Goal: Communication & Community: Answer question/provide support

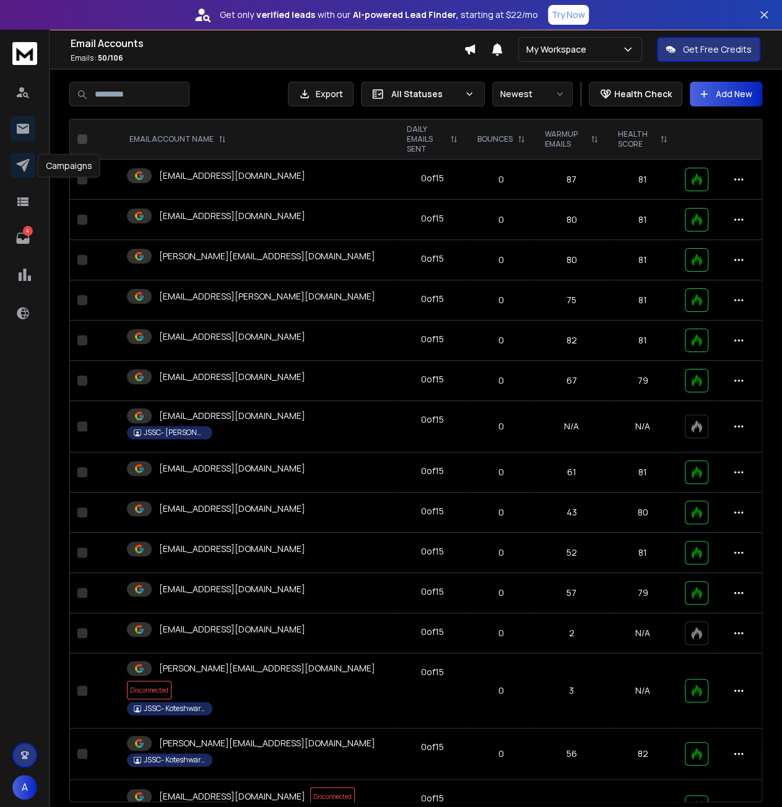
click at [19, 164] on icon at bounding box center [22, 164] width 13 height 13
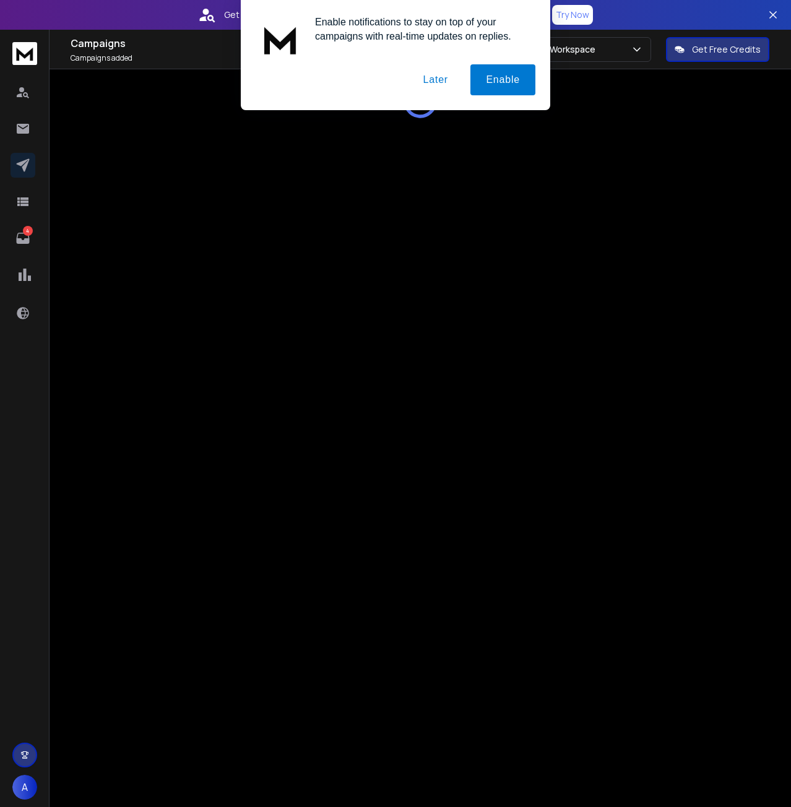
click at [432, 79] on button "Later" at bounding box center [435, 79] width 56 height 31
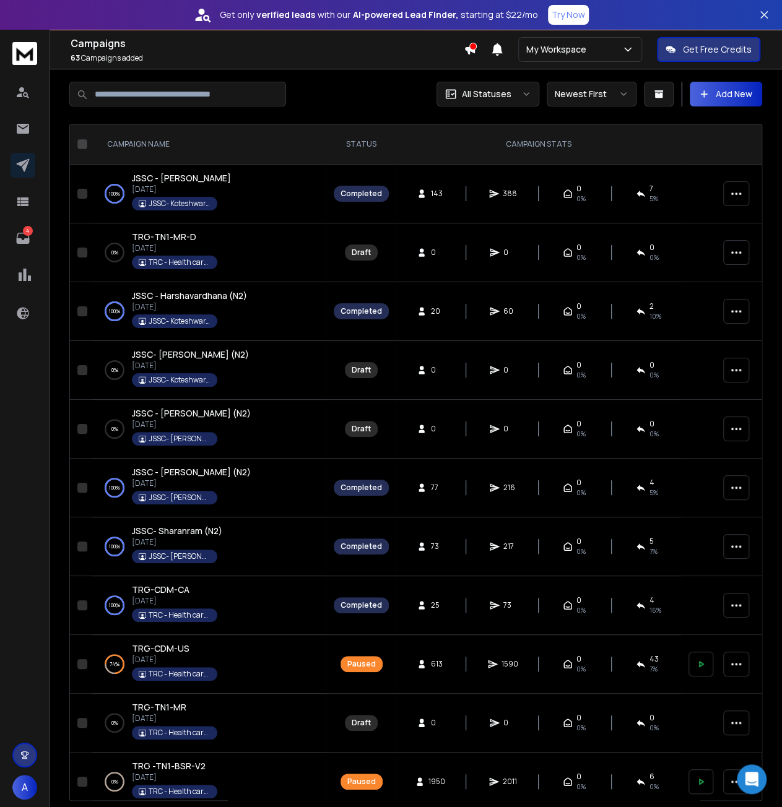
click at [162, 470] on span "JSSC - [PERSON_NAME] (N2)" at bounding box center [191, 472] width 119 height 12
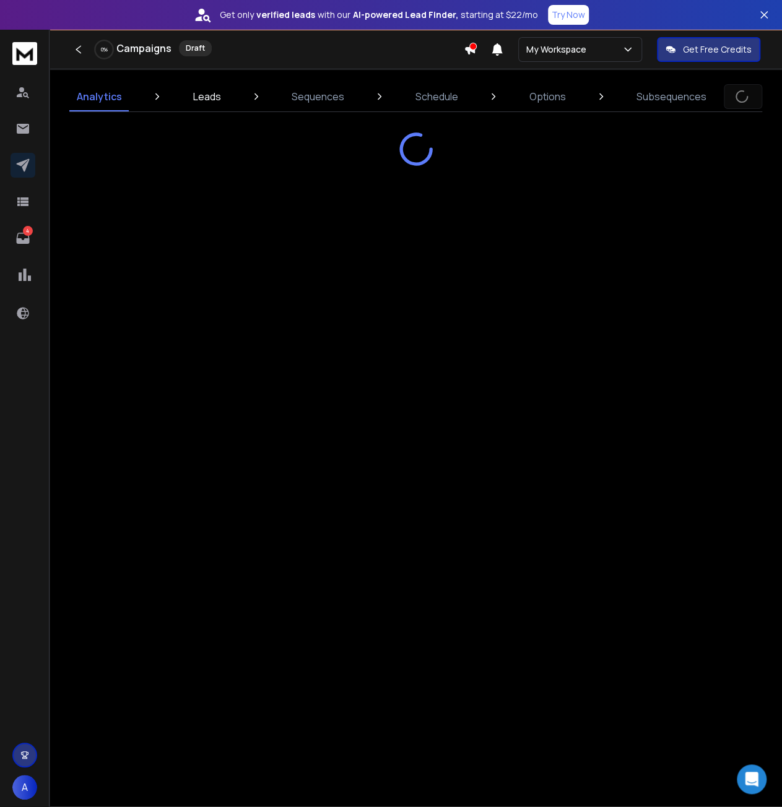
click at [213, 99] on p "Leads" at bounding box center [207, 96] width 28 height 15
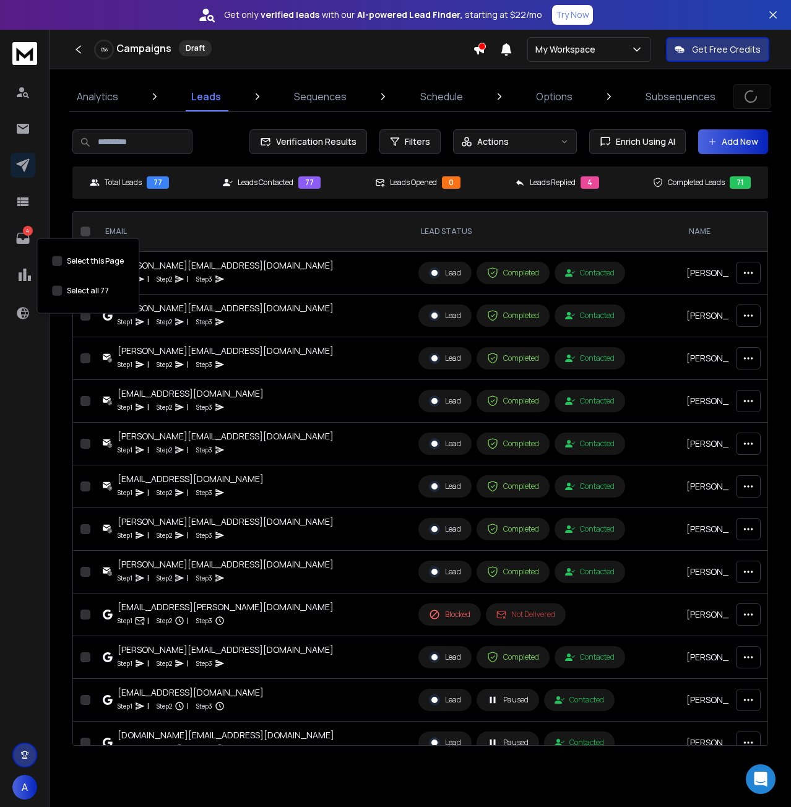
click at [56, 294] on button "Select this Page" at bounding box center [57, 291] width 10 height 10
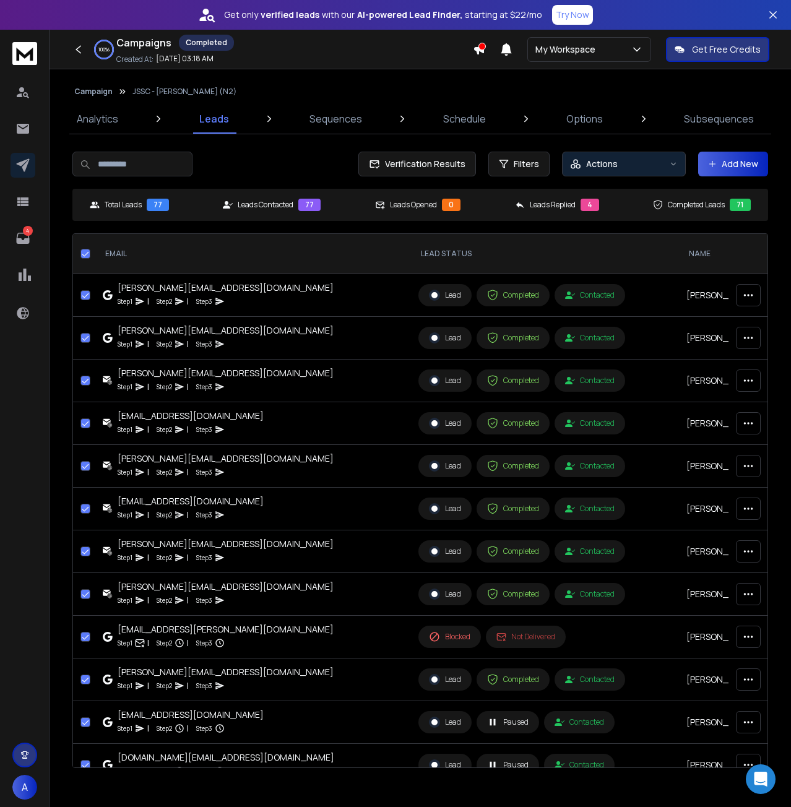
click at [593, 161] on p "Actions" at bounding box center [602, 164] width 32 height 12
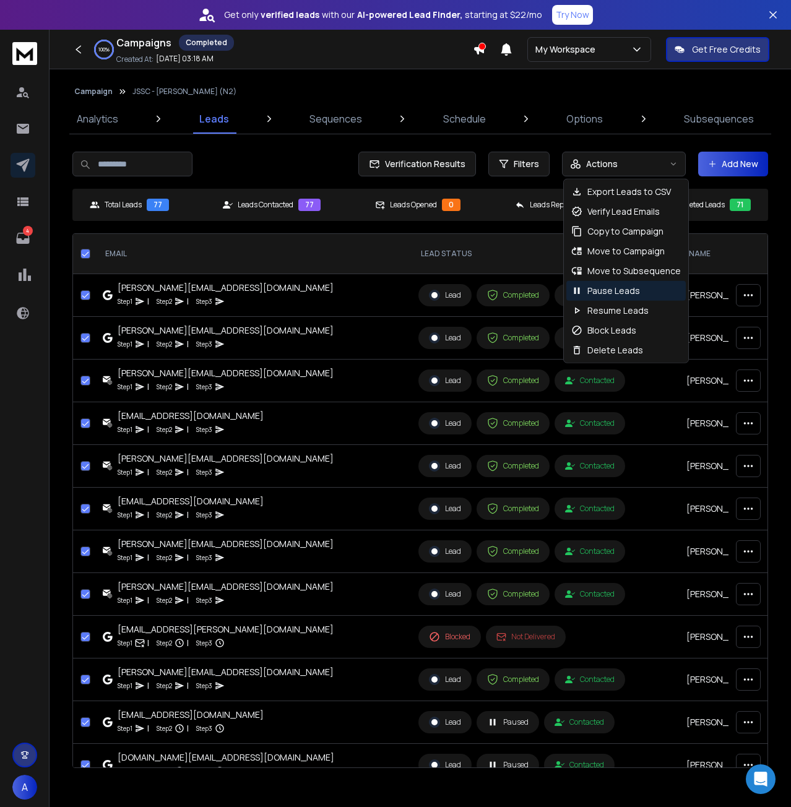
click at [614, 290] on p "Pause Leads" at bounding box center [614, 291] width 53 height 12
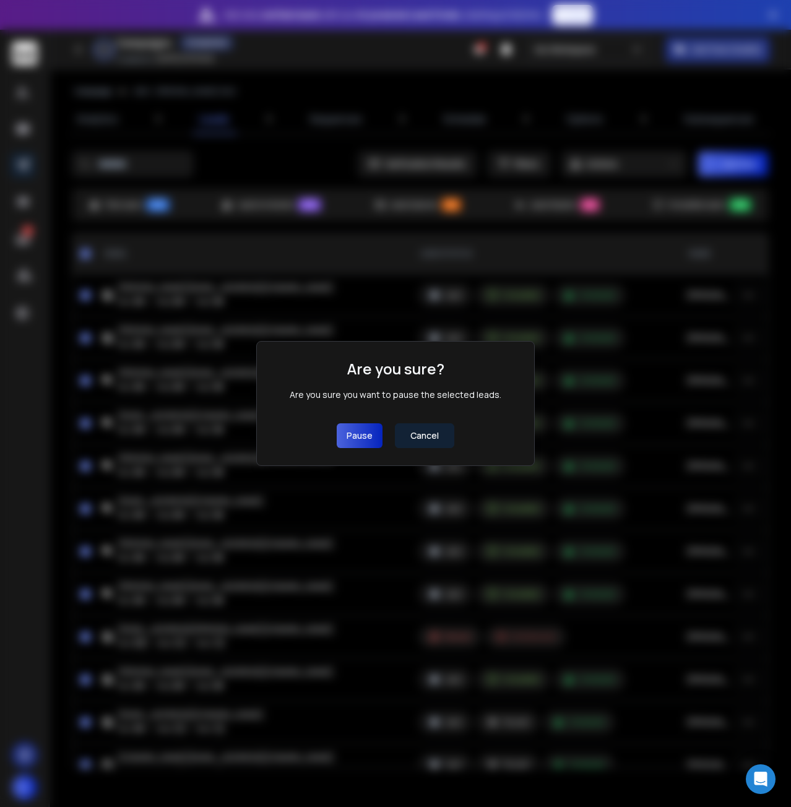
click at [357, 440] on button "Pause" at bounding box center [360, 435] width 46 height 25
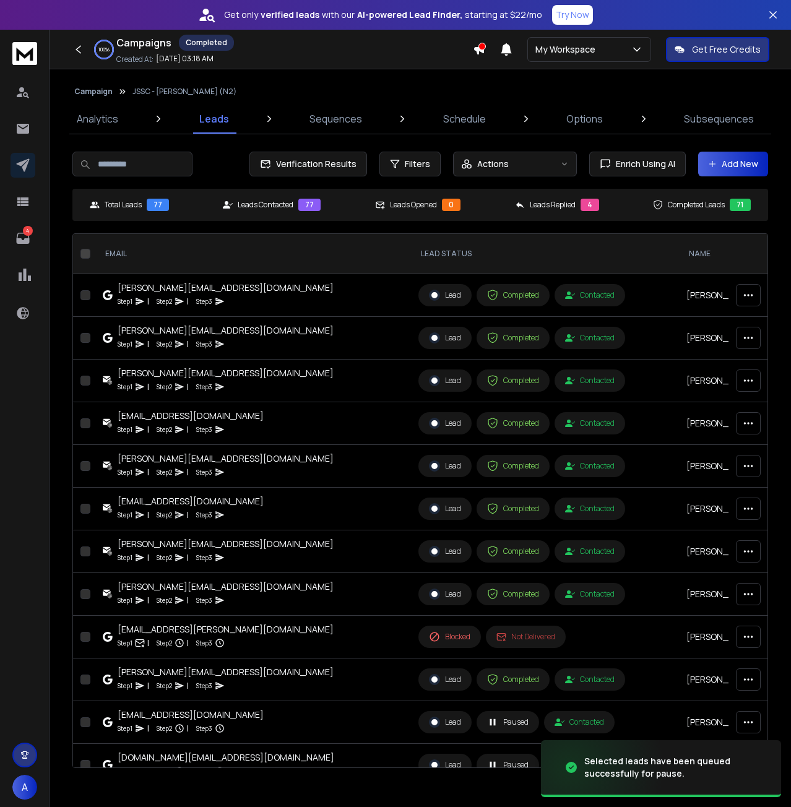
click at [718, 170] on button "Add New" at bounding box center [733, 164] width 70 height 25
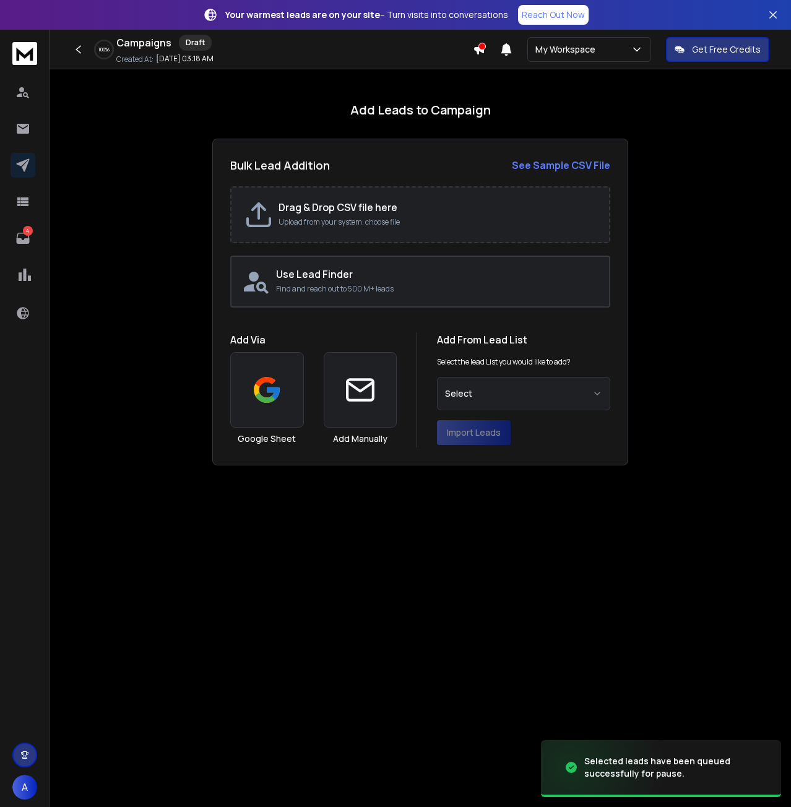
click at [406, 234] on div "Drag & Drop CSV file here Upload from your system, choose file" at bounding box center [420, 214] width 380 height 57
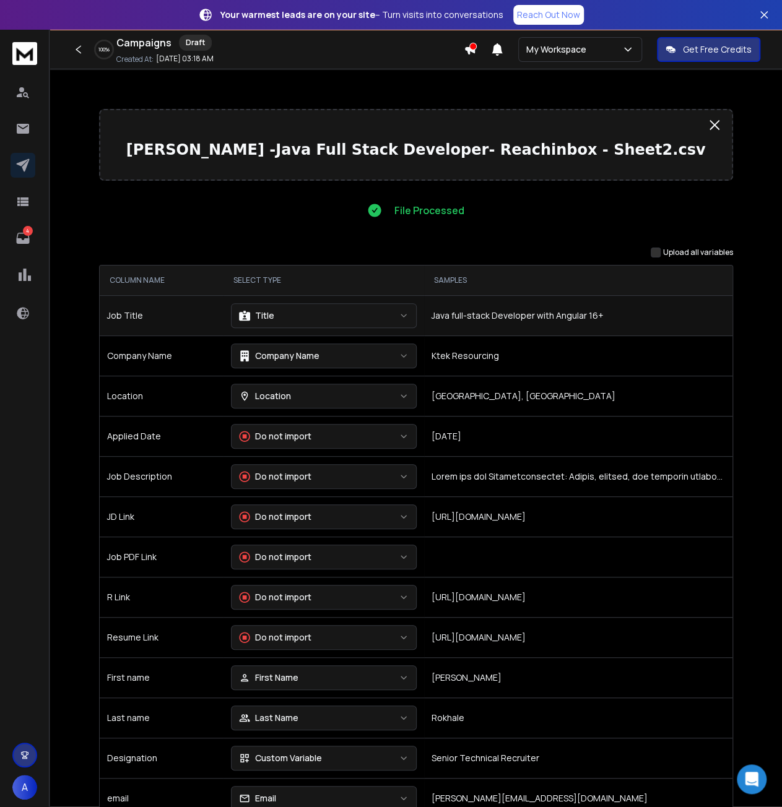
click at [313, 321] on button "Title" at bounding box center [324, 315] width 186 height 25
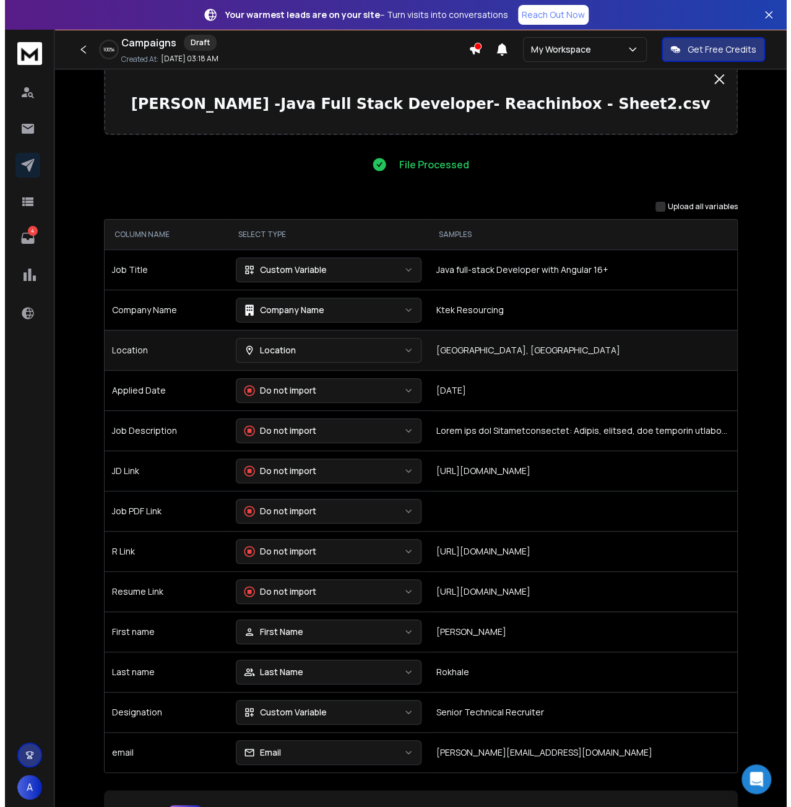
scroll to position [62, 0]
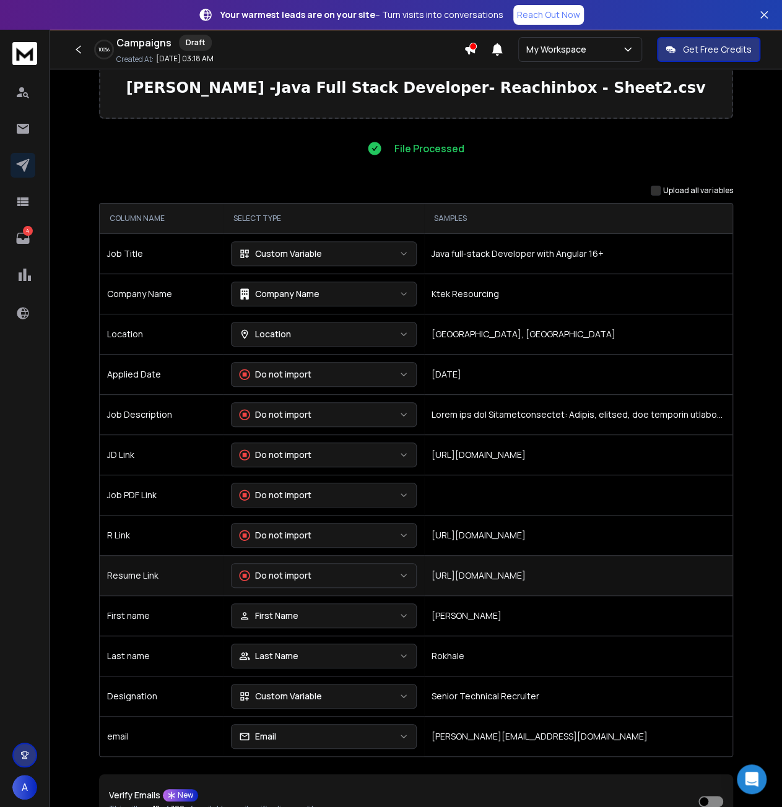
click at [289, 570] on div "Do not import" at bounding box center [275, 576] width 72 height 12
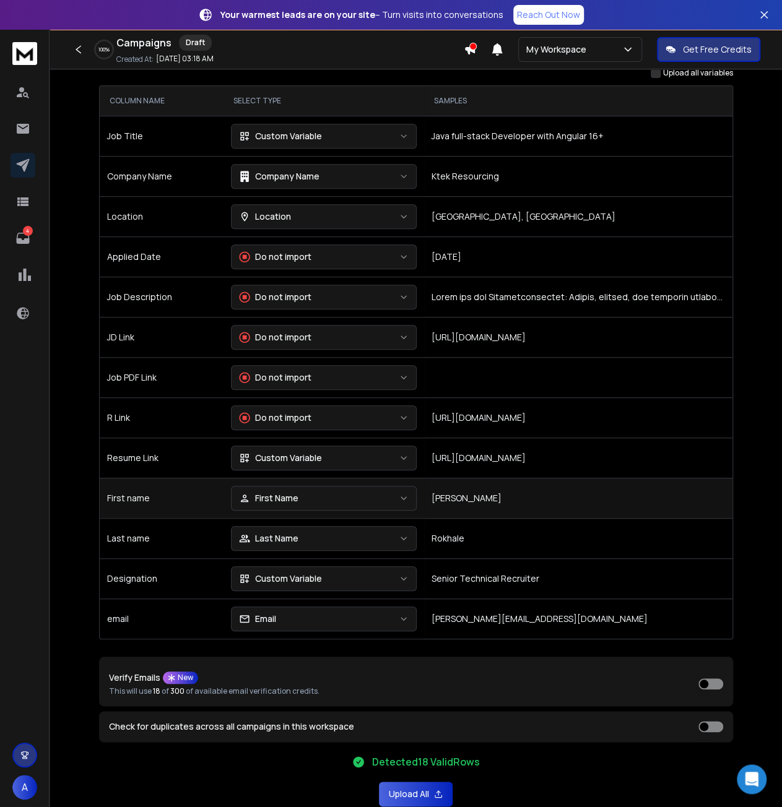
scroll to position [196, 0]
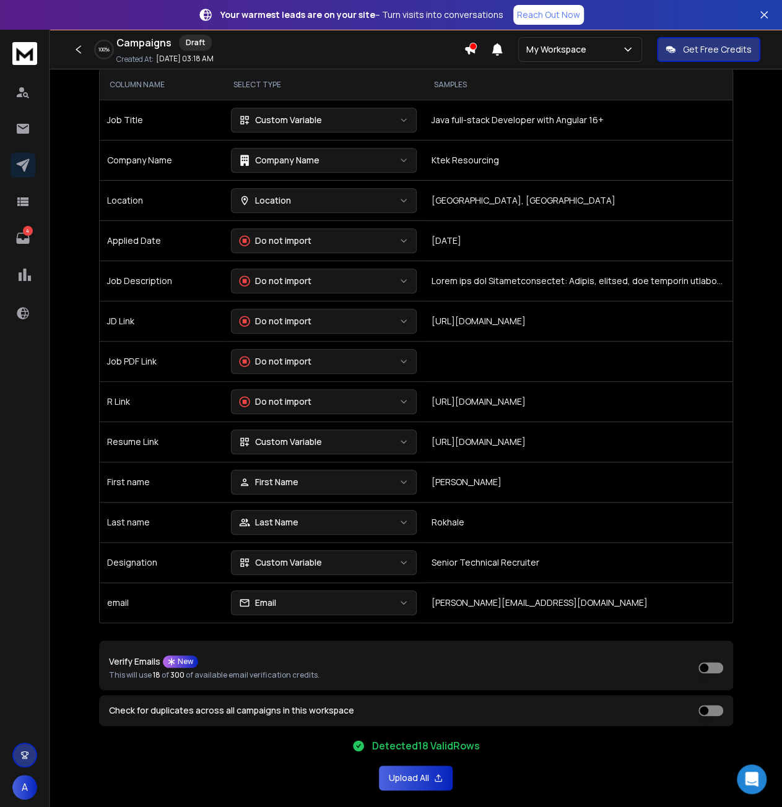
click at [407, 766] on button "Upload All" at bounding box center [416, 778] width 74 height 25
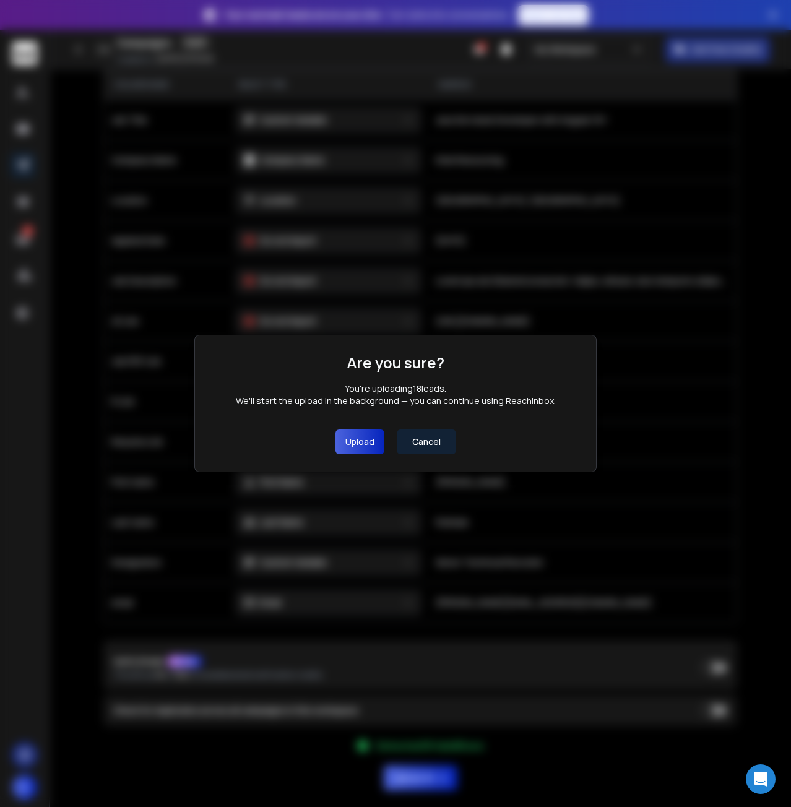
click at [359, 444] on button "Upload" at bounding box center [360, 442] width 49 height 25
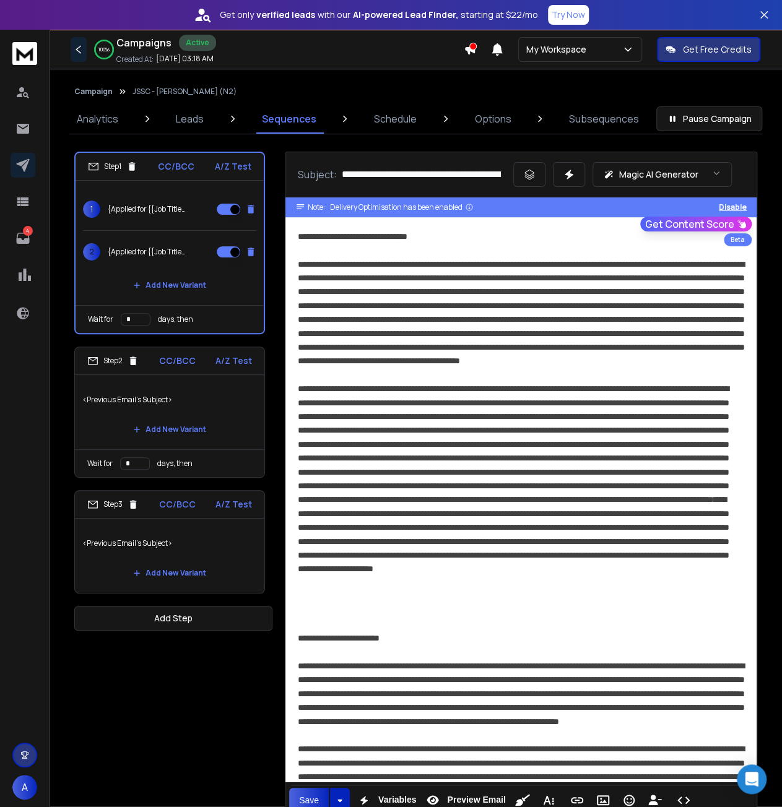
click at [74, 49] on icon at bounding box center [78, 49] width 11 height 11
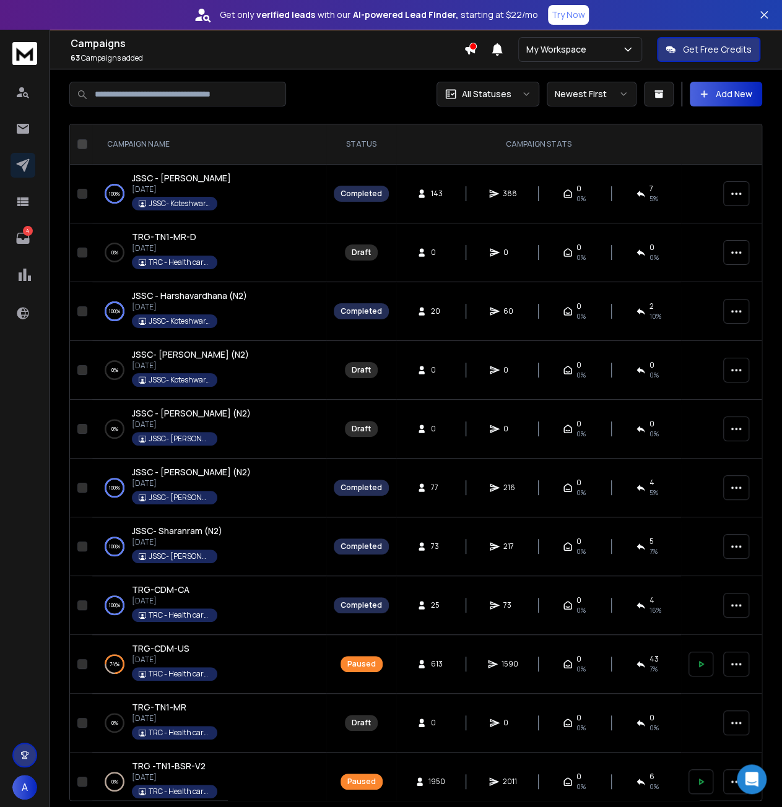
click at [186, 471] on span "JSSC - [PERSON_NAME] (N2)" at bounding box center [191, 472] width 119 height 12
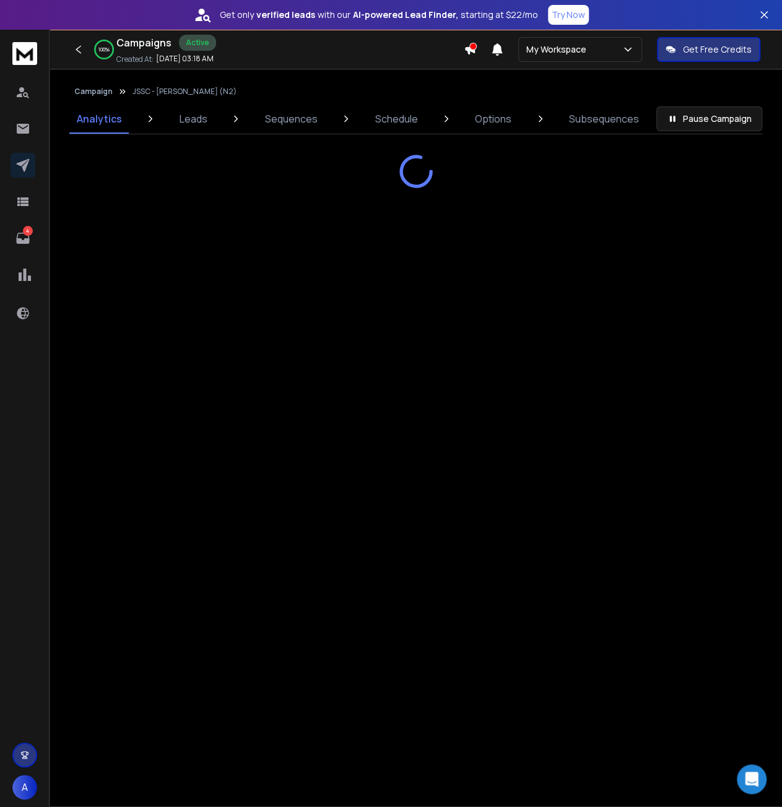
click at [88, 93] on button "Campaign" at bounding box center [93, 92] width 38 height 10
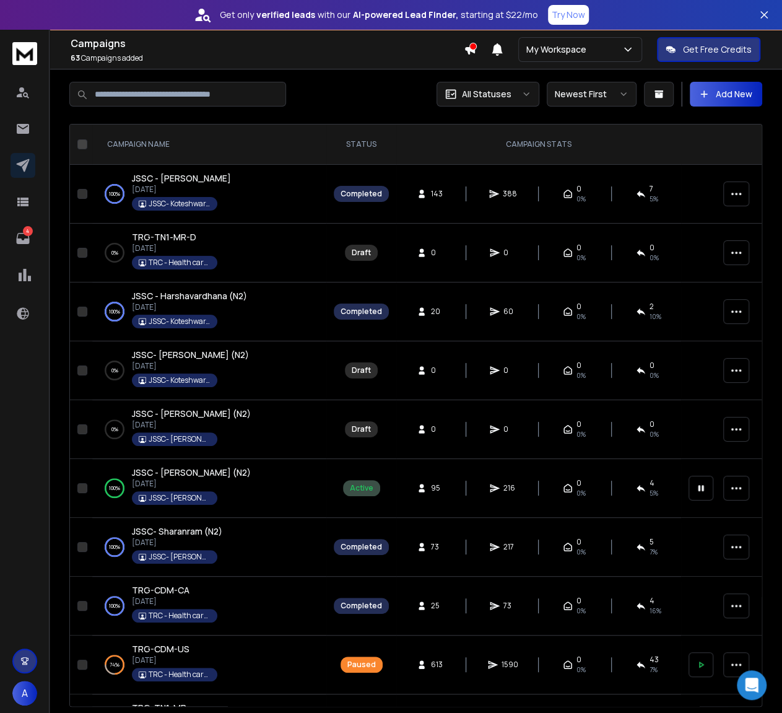
click at [194, 532] on span "JSSC- Sharanram (N2)" at bounding box center [177, 531] width 90 height 12
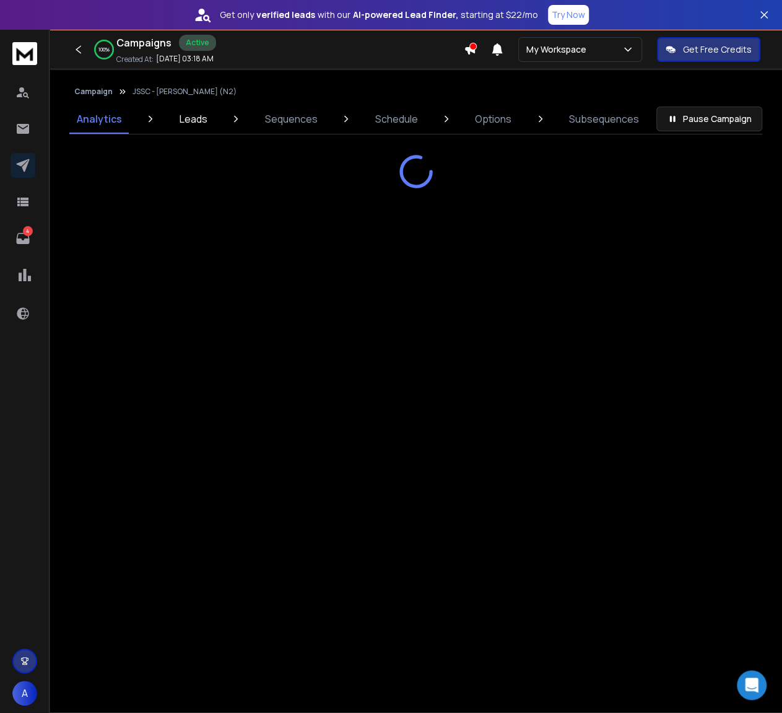
click at [195, 121] on p "Leads" at bounding box center [194, 118] width 28 height 15
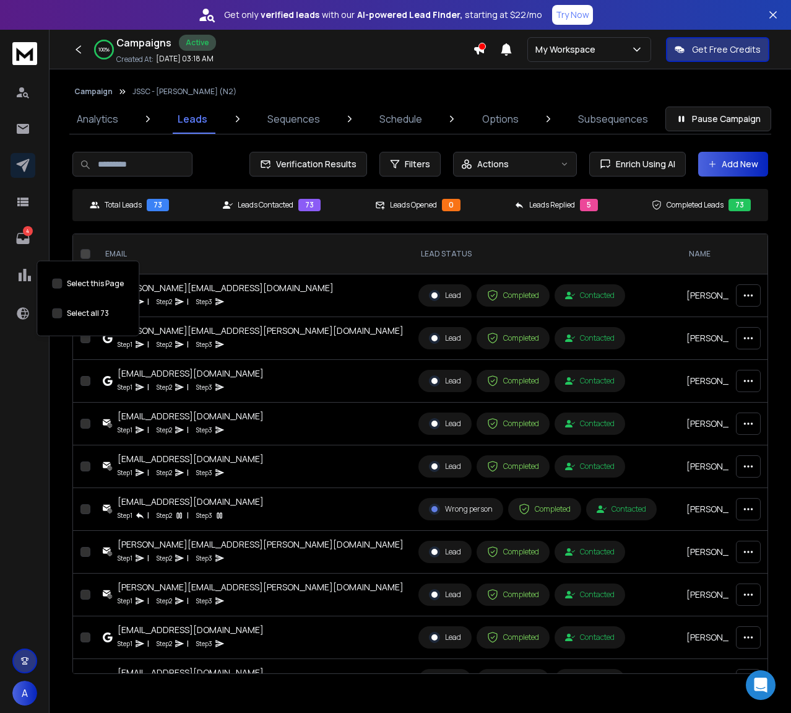
click at [58, 314] on button "Select this Page" at bounding box center [57, 313] width 10 height 10
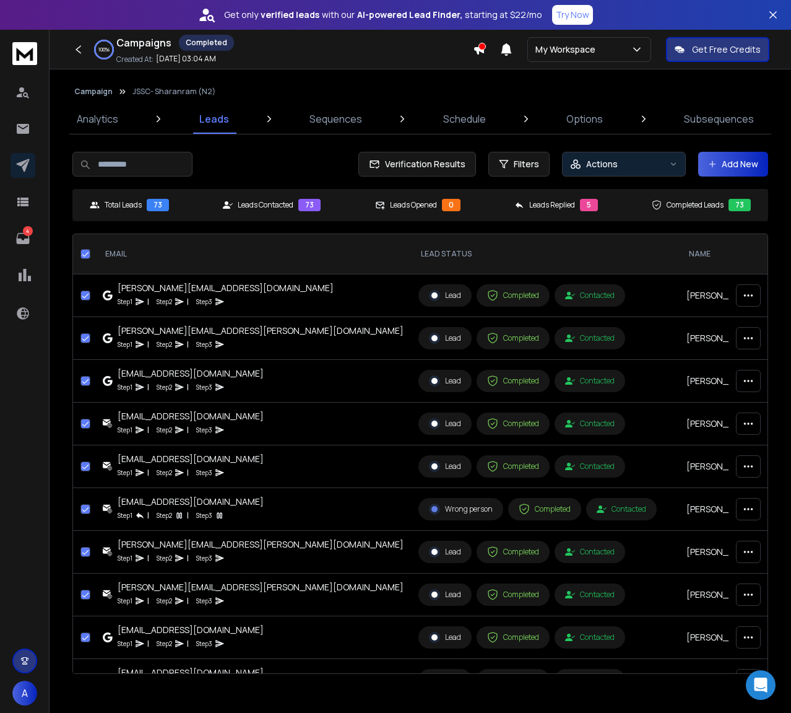
click at [649, 160] on div "Actions" at bounding box center [617, 164] width 94 height 12
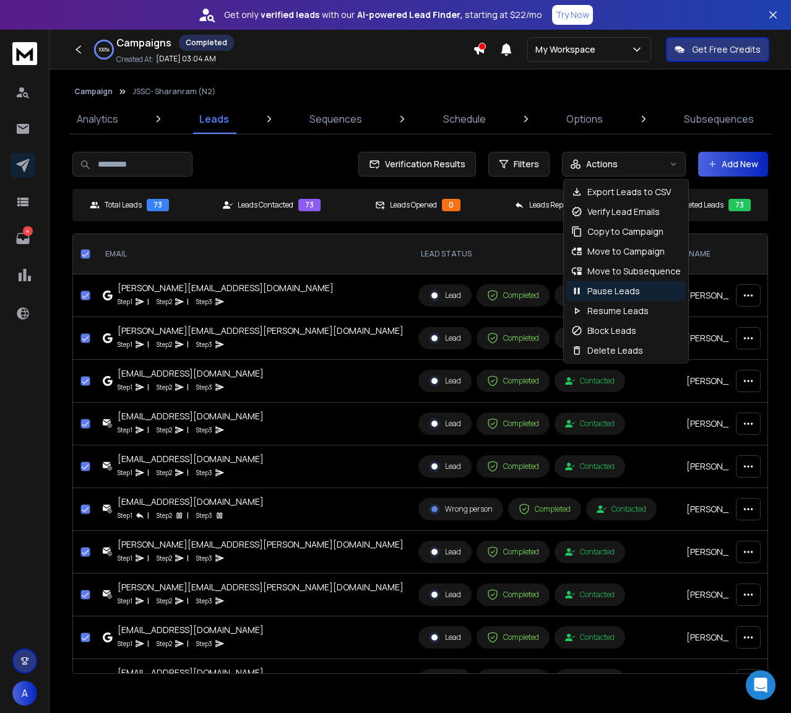
click at [610, 289] on p "Pause Leads" at bounding box center [614, 291] width 53 height 12
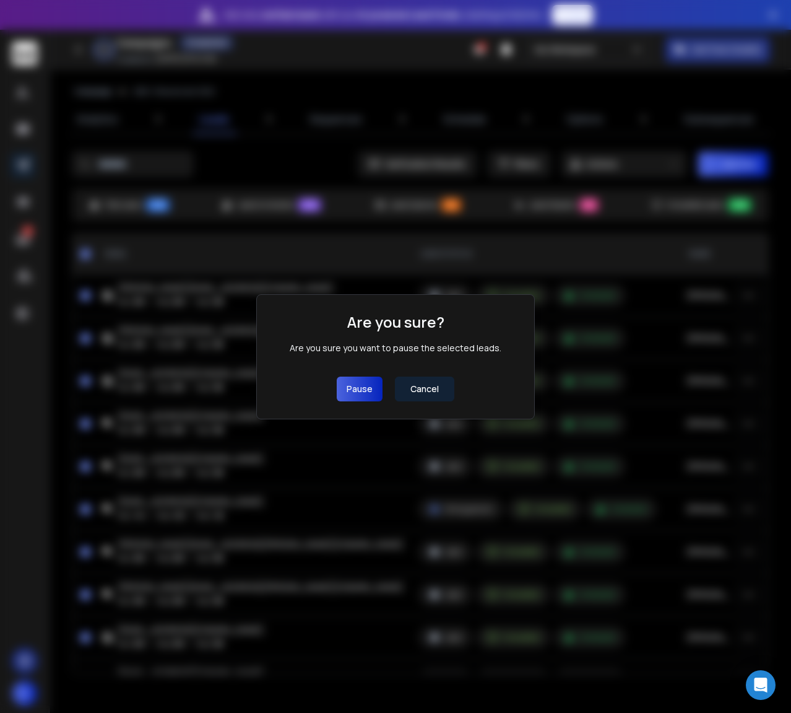
click at [377, 383] on button "Pause" at bounding box center [360, 388] width 46 height 25
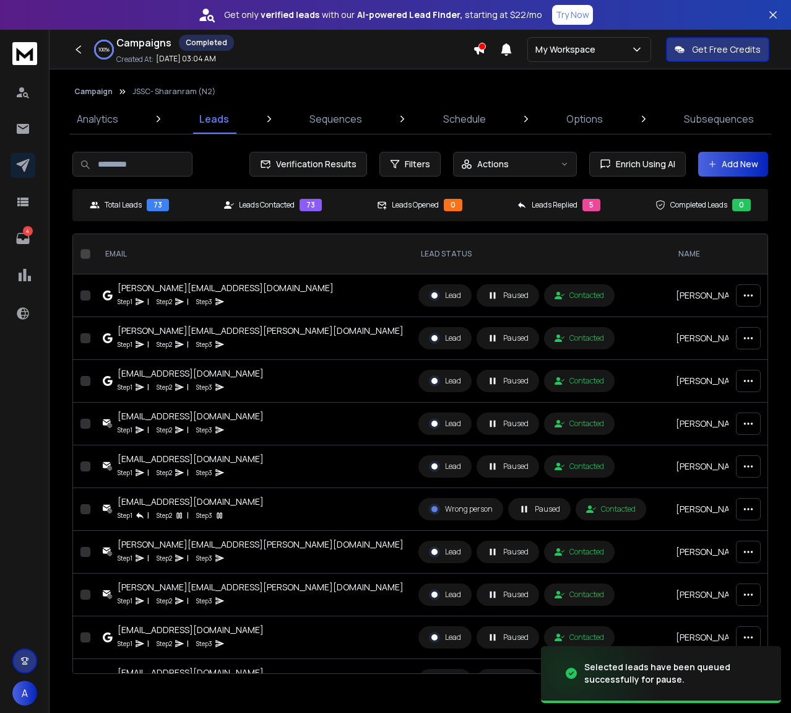
click at [724, 165] on button "Add New" at bounding box center [733, 164] width 70 height 25
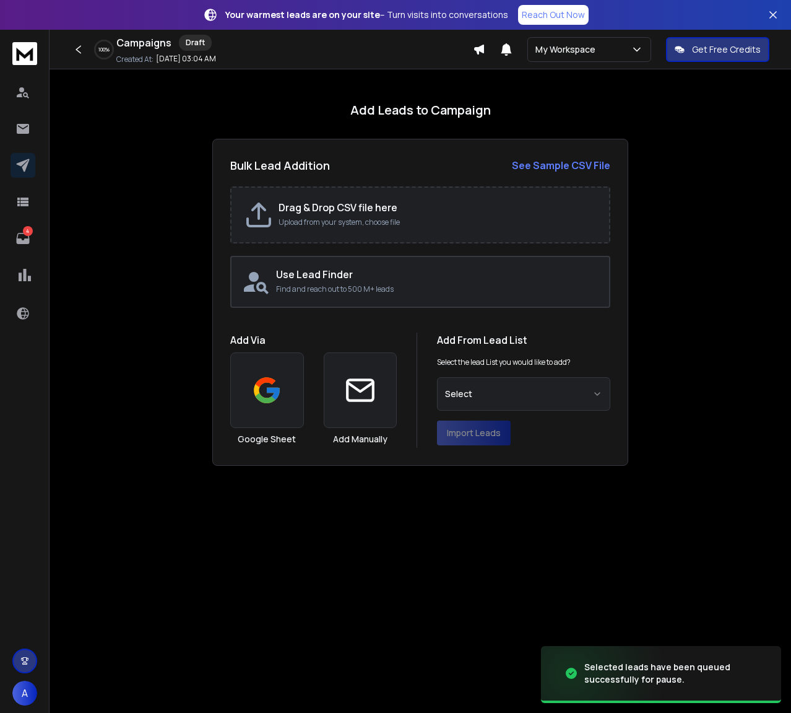
click at [428, 219] on p "Upload from your system, choose file" at bounding box center [438, 222] width 318 height 10
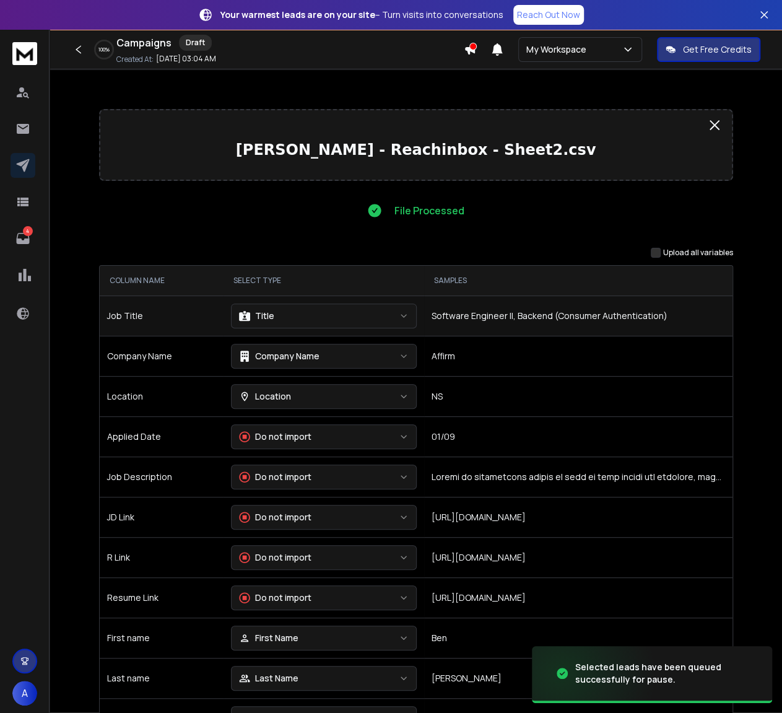
click at [310, 331] on td "Title" at bounding box center [324, 315] width 201 height 40
click at [311, 317] on button "Title" at bounding box center [324, 315] width 186 height 25
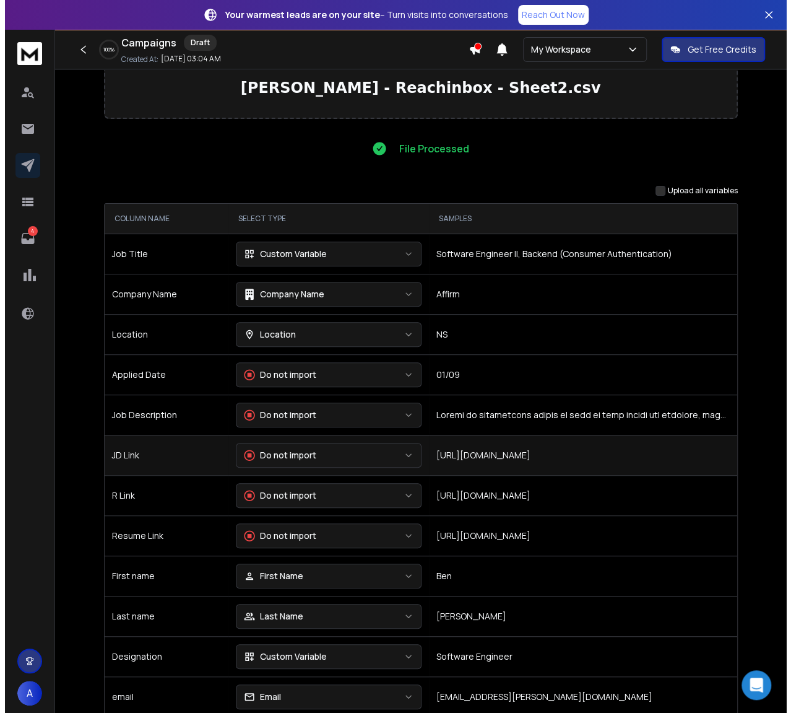
scroll to position [124, 0]
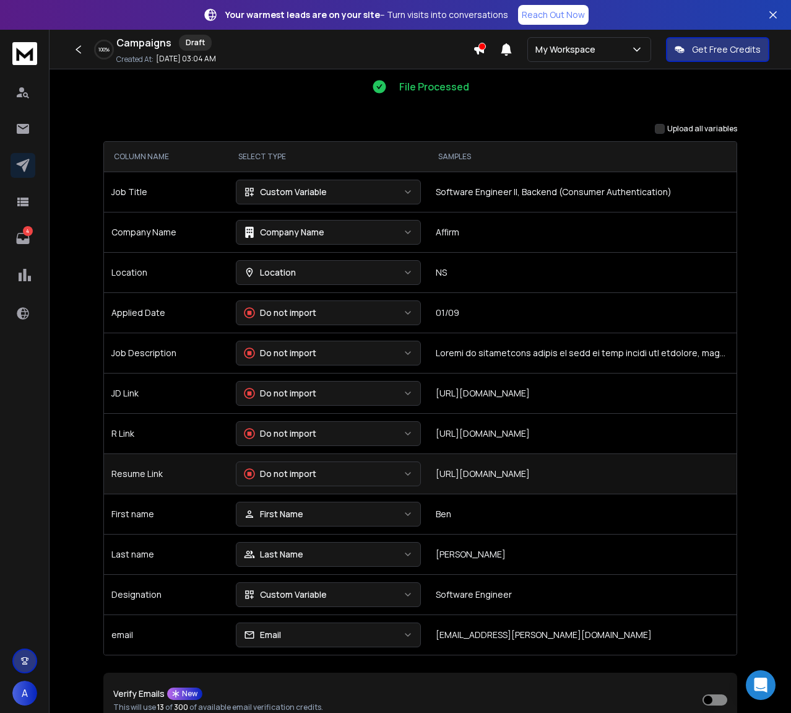
click at [331, 470] on button "Do not import" at bounding box center [329, 473] width 186 height 25
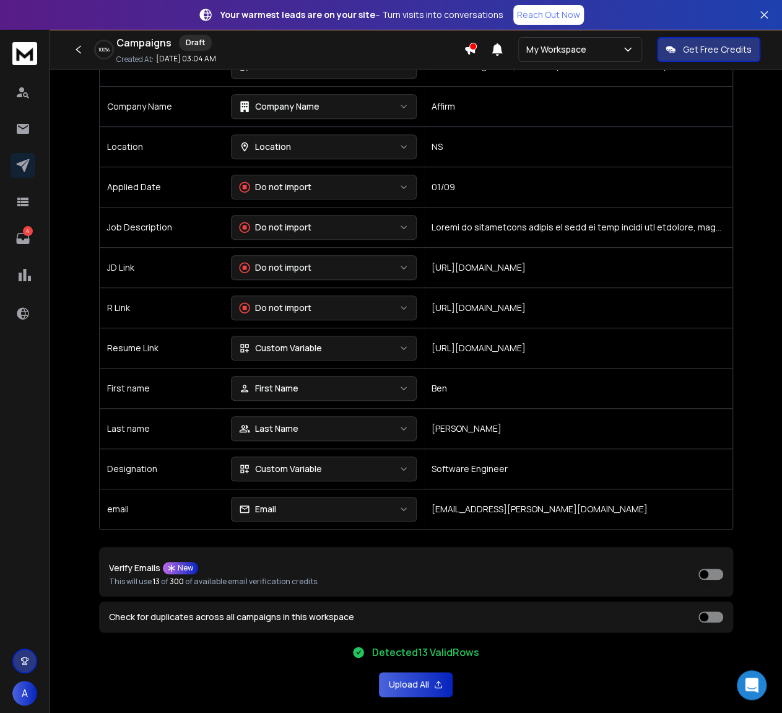
scroll to position [250, 0]
click at [410, 675] on button "Upload All" at bounding box center [416, 683] width 74 height 25
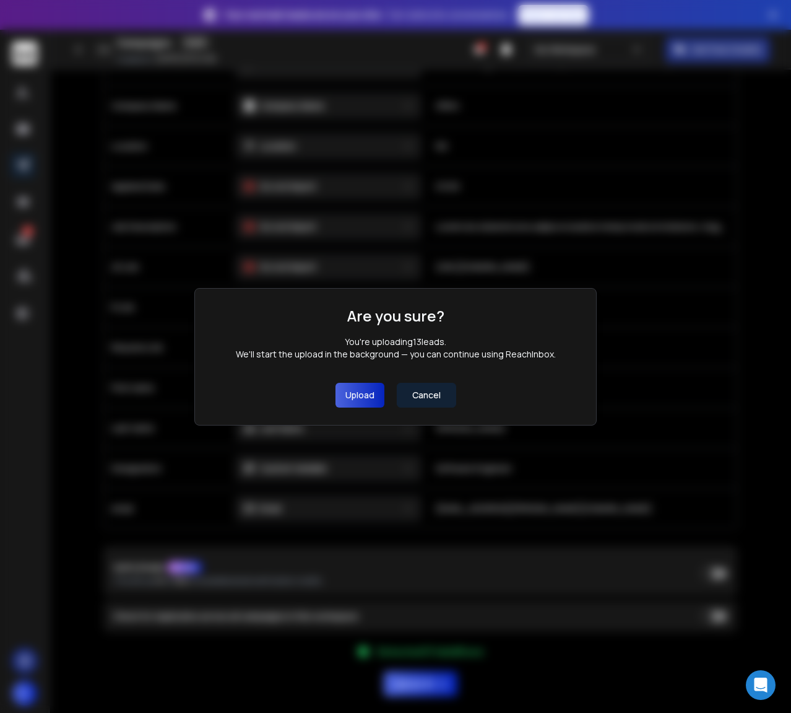
click at [355, 402] on button "Upload" at bounding box center [360, 395] width 49 height 25
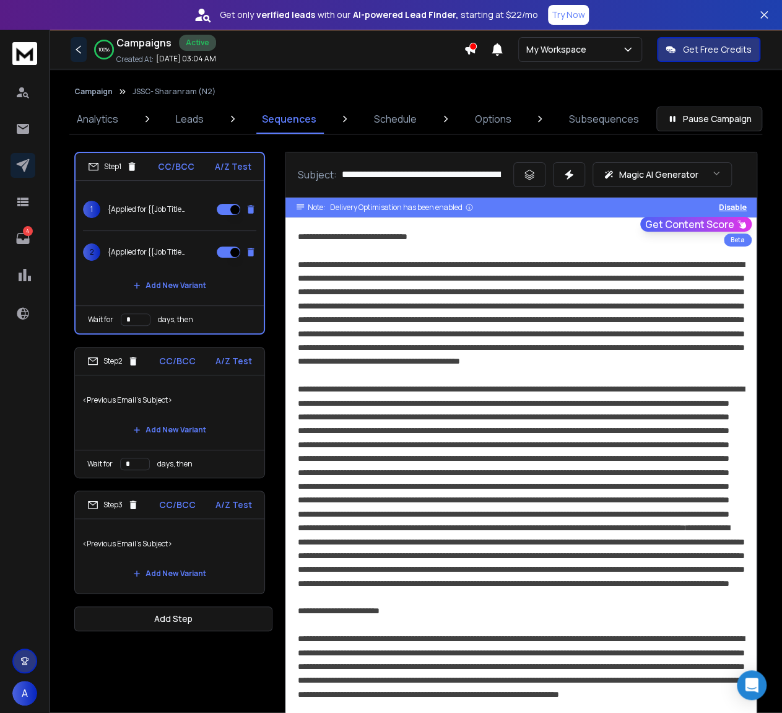
click at [76, 54] on icon at bounding box center [78, 49] width 11 height 11
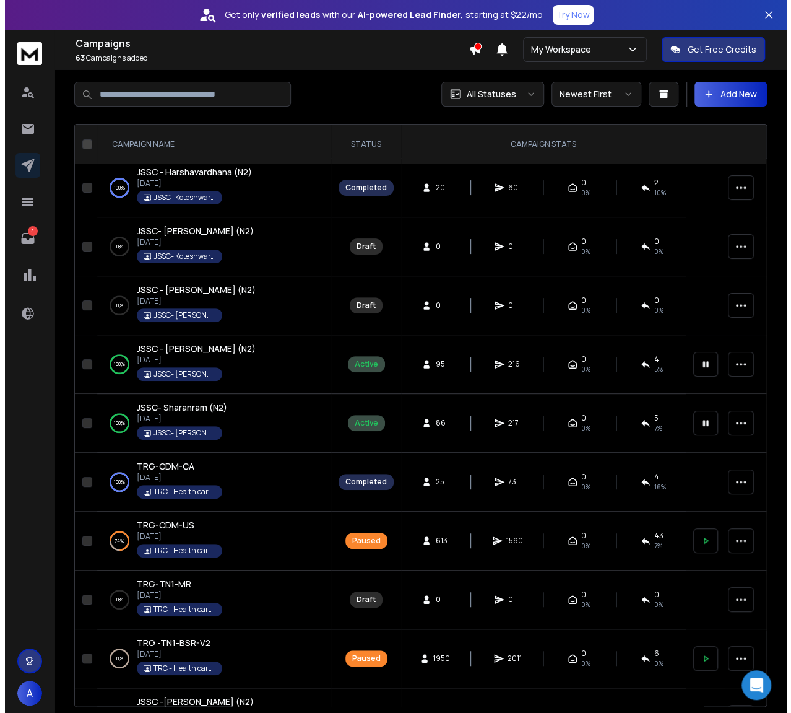
scroll to position [62, 0]
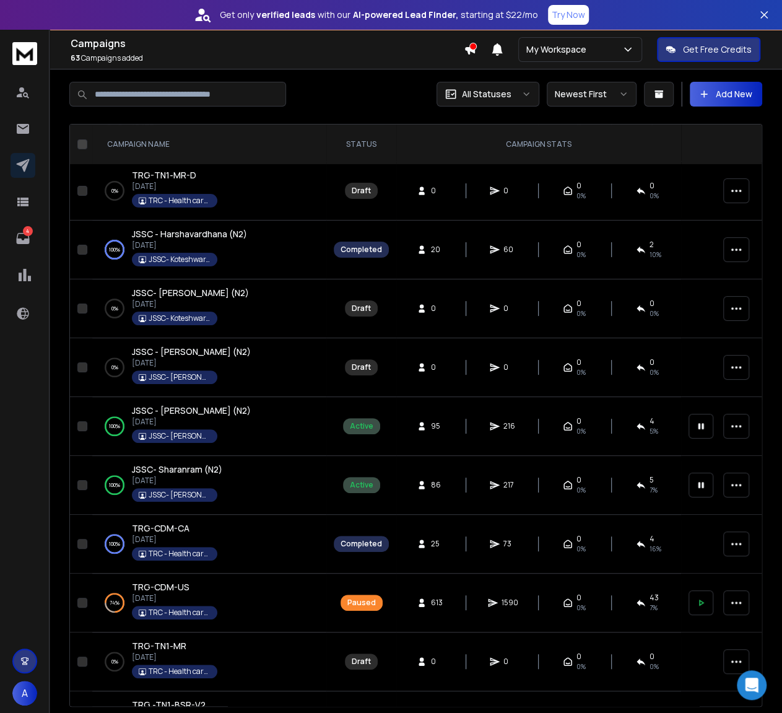
click at [161, 235] on span "JSSC - Harshavardhana (N2)" at bounding box center [189, 234] width 115 height 12
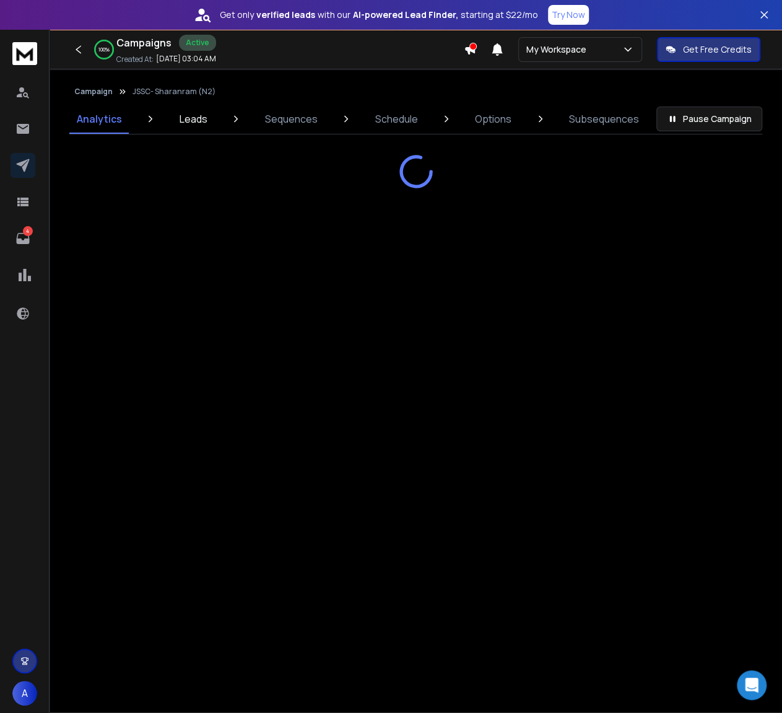
click at [179, 125] on link "Leads" at bounding box center [193, 119] width 43 height 30
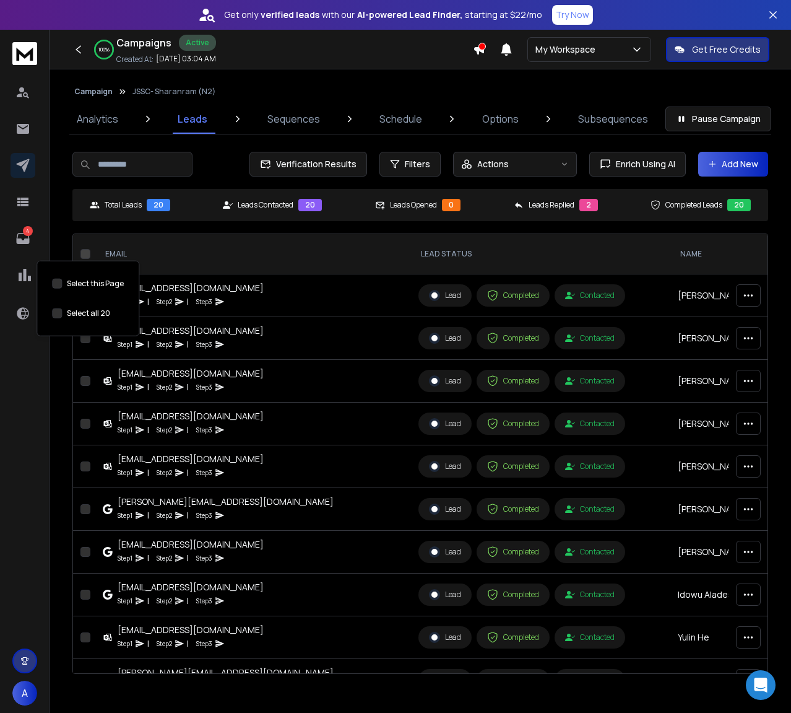
click at [56, 315] on button "Select this Page" at bounding box center [57, 313] width 10 height 10
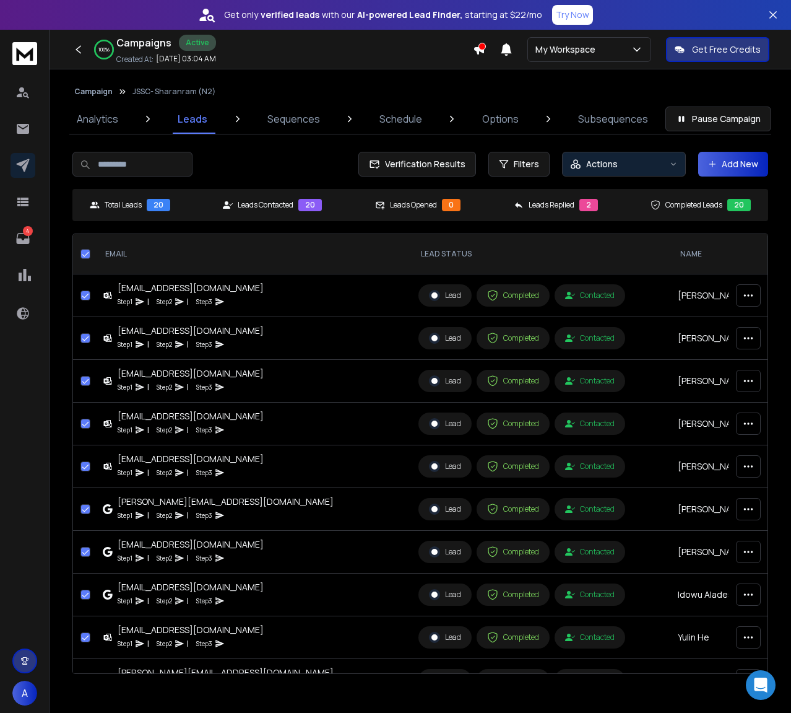
click at [664, 161] on div "Actions" at bounding box center [617, 164] width 94 height 12
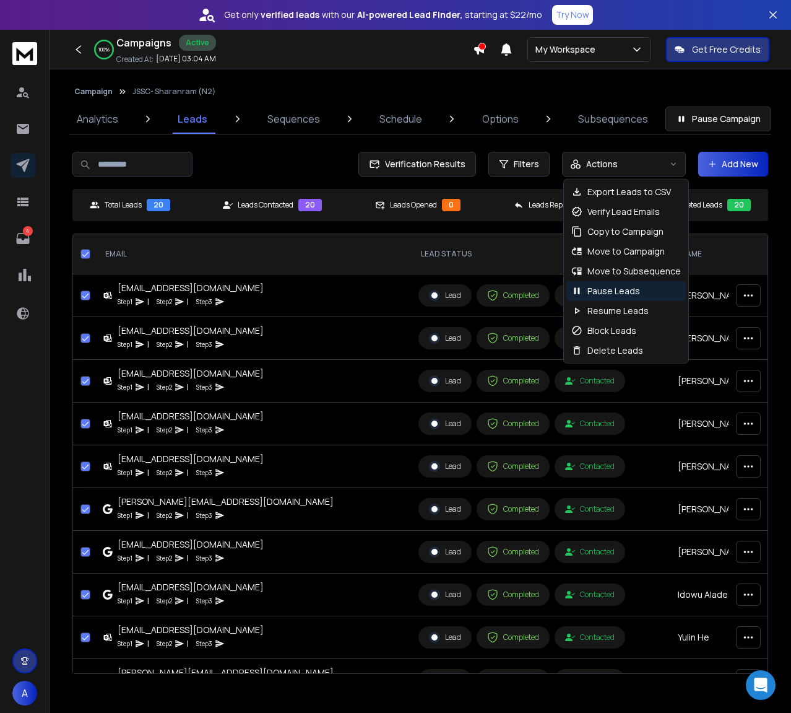
click at [596, 292] on p "Pause Leads" at bounding box center [614, 291] width 53 height 12
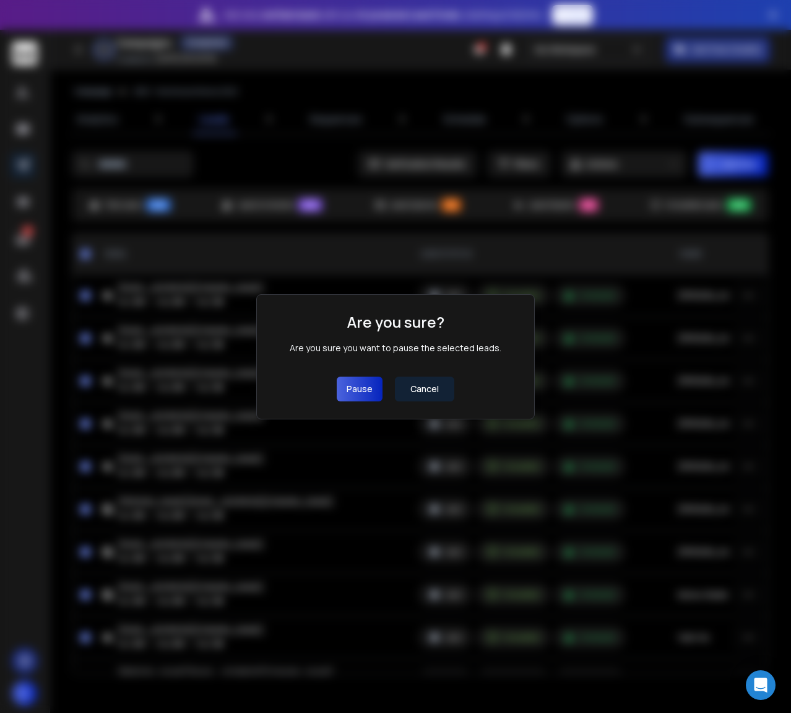
click at [360, 382] on button "Pause" at bounding box center [360, 388] width 46 height 25
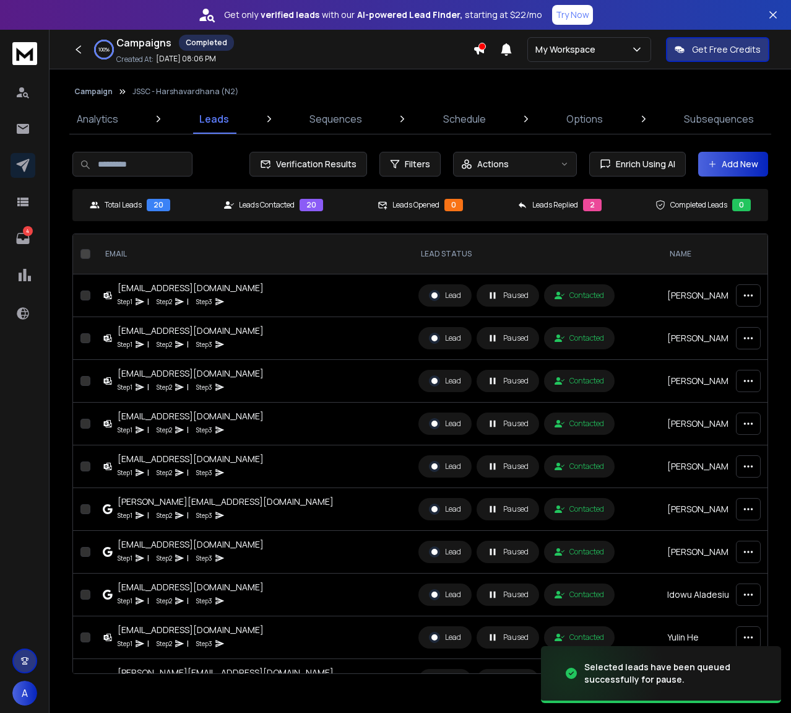
click at [713, 159] on button "Add New" at bounding box center [733, 164] width 70 height 25
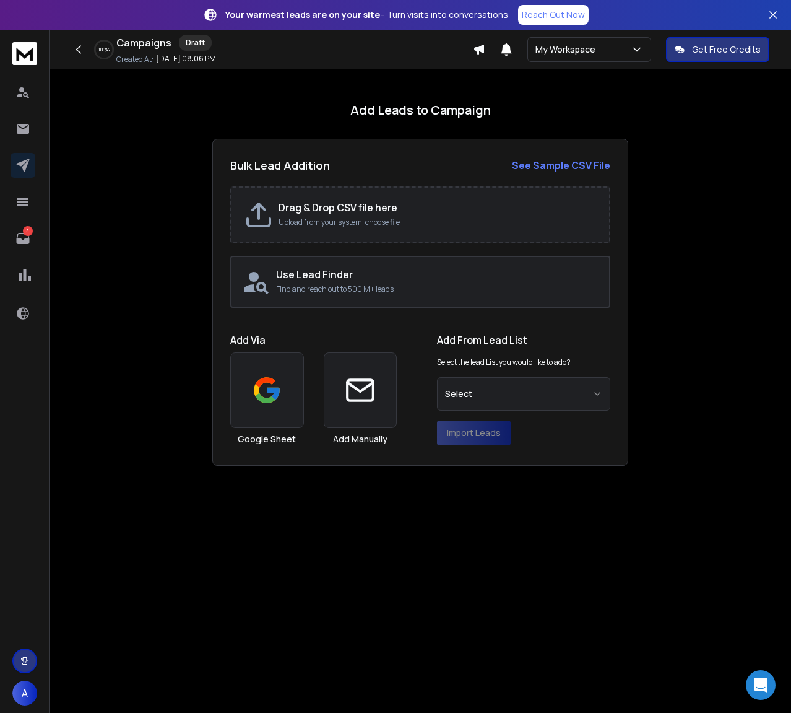
click at [337, 230] on div "Drag & Drop CSV file here Upload from your system, choose file" at bounding box center [420, 214] width 380 height 57
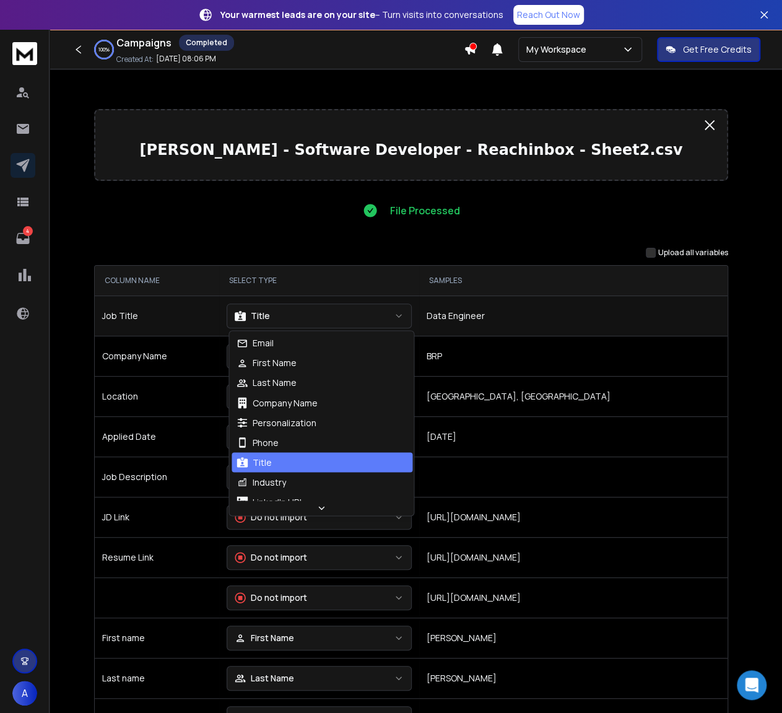
click at [328, 321] on button "Title" at bounding box center [320, 315] width 186 height 25
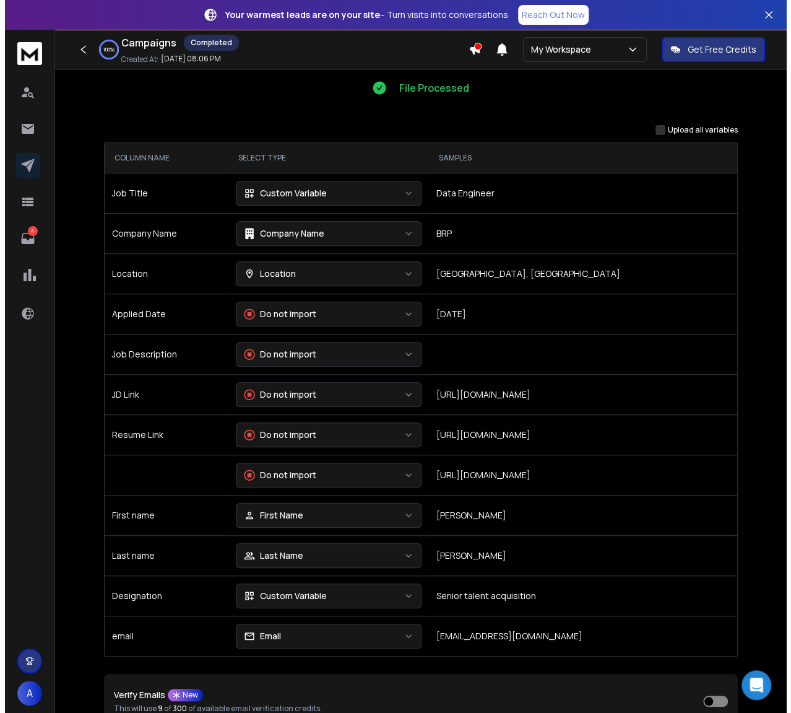
scroll to position [248, 0]
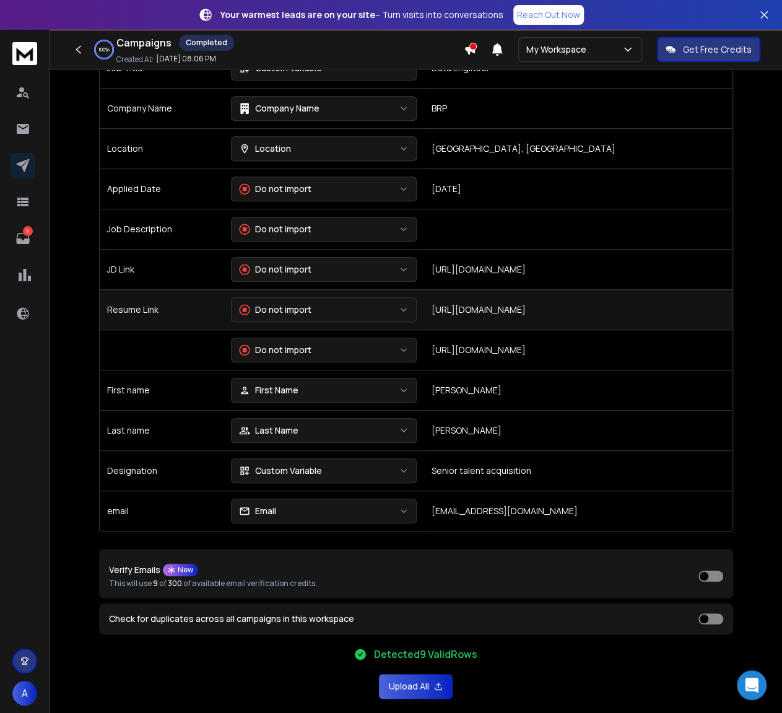
click at [287, 310] on div "Do not import" at bounding box center [275, 309] width 72 height 12
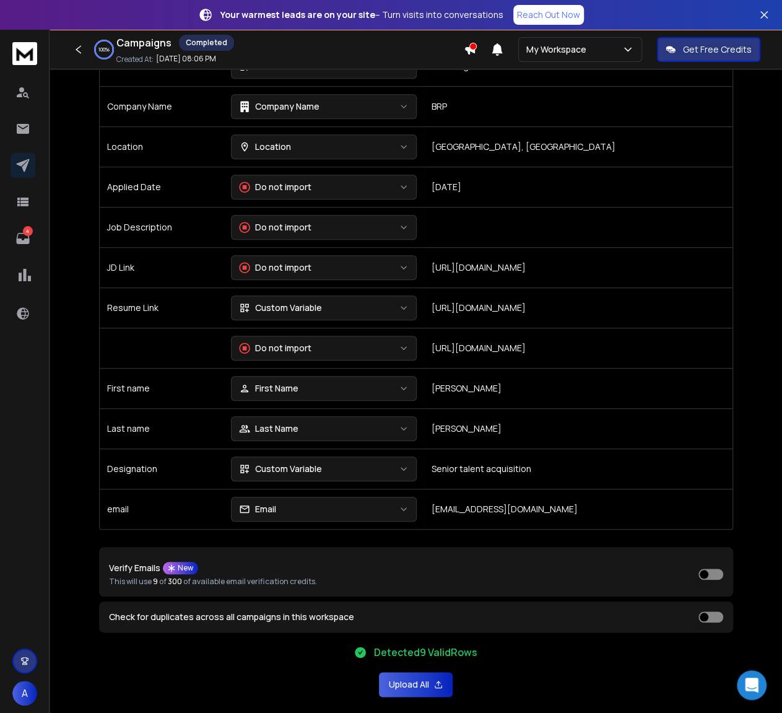
scroll to position [250, 0]
click at [416, 672] on button "Upload All" at bounding box center [416, 683] width 74 height 25
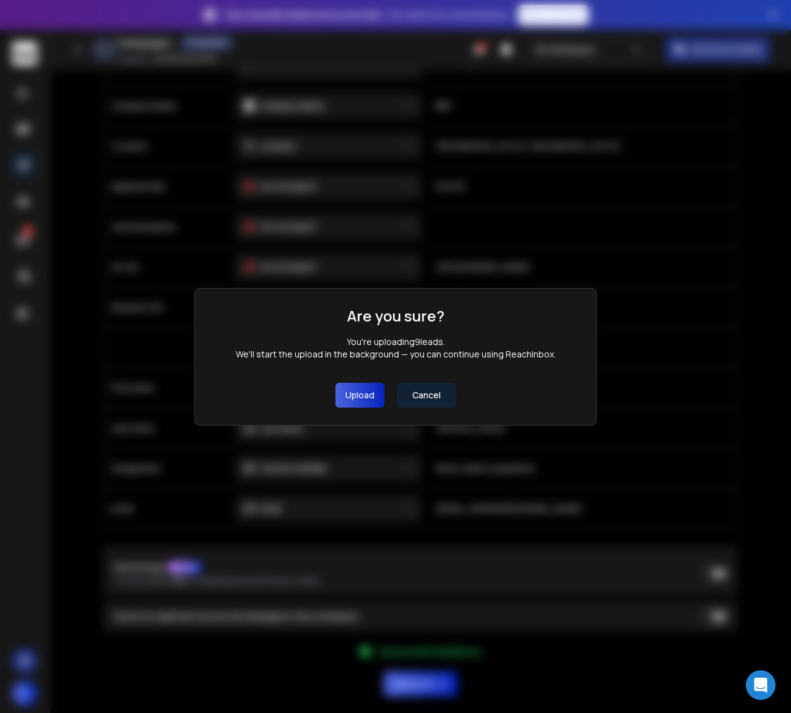
click at [372, 389] on button "Upload" at bounding box center [360, 395] width 49 height 25
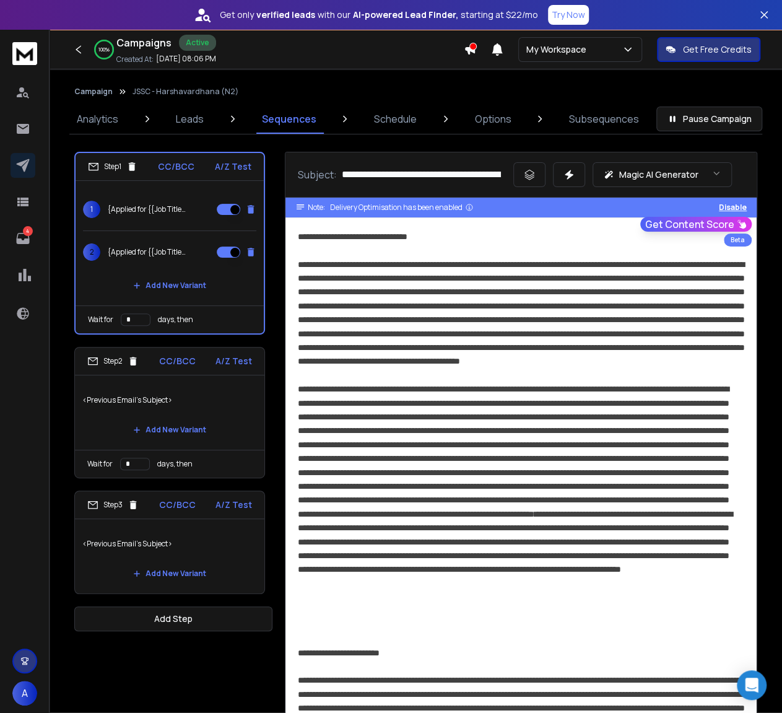
click at [96, 89] on button "Campaign" at bounding box center [93, 92] width 38 height 10
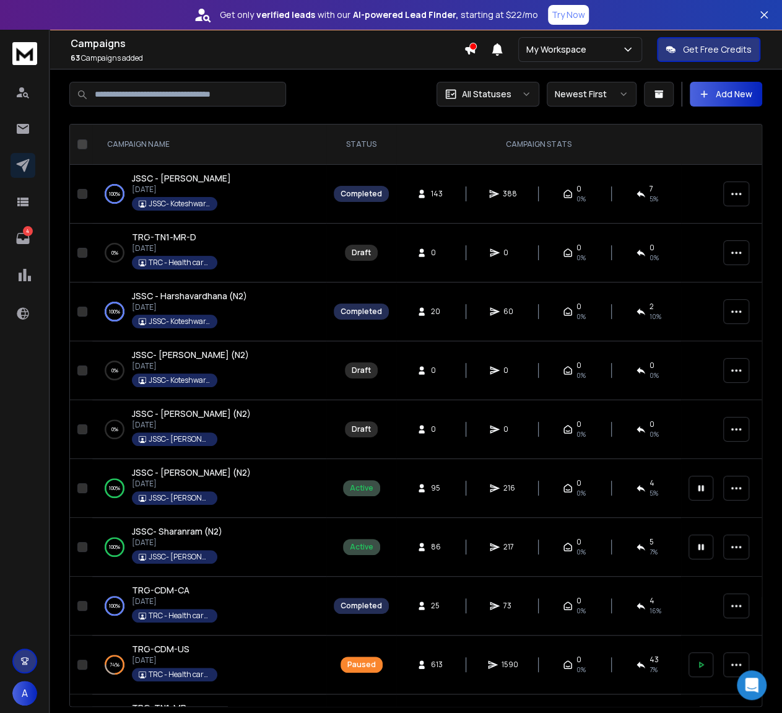
click at [171, 178] on span "JSSC - [PERSON_NAME]" at bounding box center [181, 178] width 99 height 12
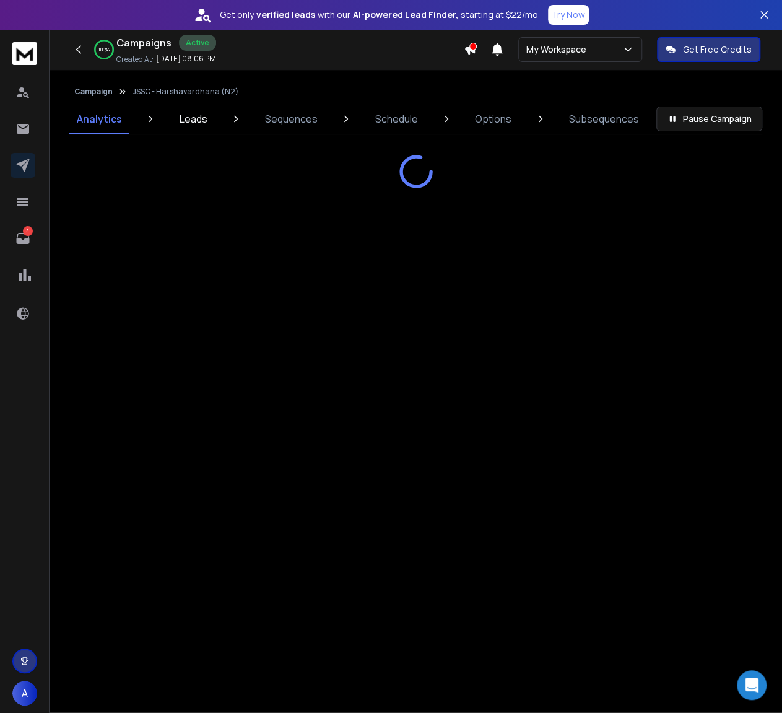
click at [192, 119] on p "Leads" at bounding box center [194, 118] width 28 height 15
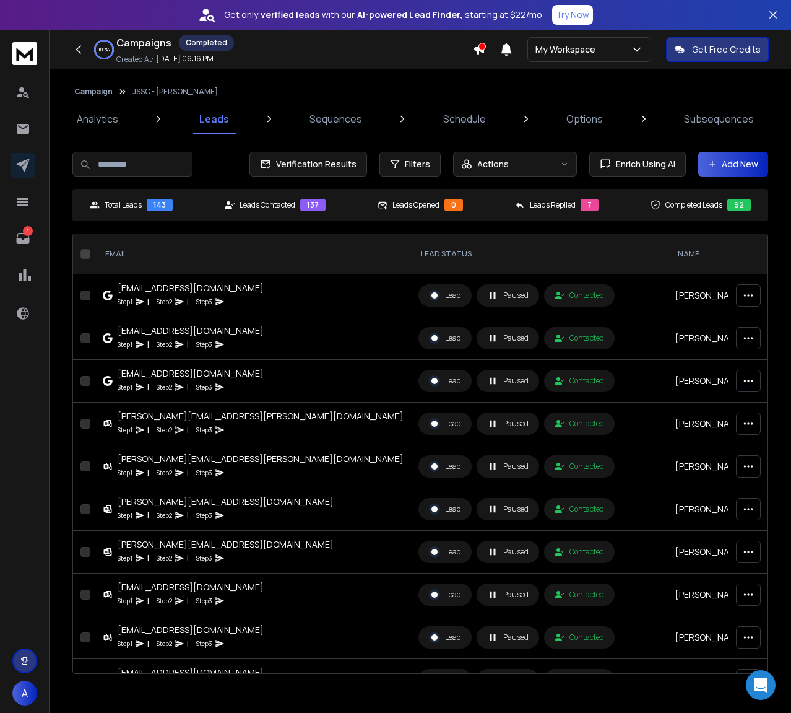
click at [731, 170] on button "Add New" at bounding box center [733, 164] width 70 height 25
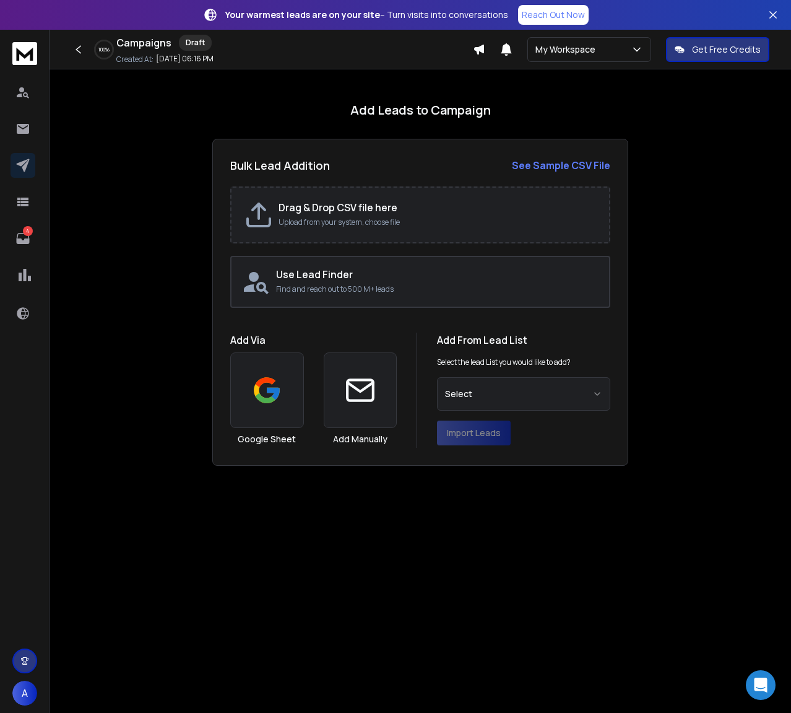
click at [350, 224] on p "Upload from your system, choose file" at bounding box center [438, 222] width 318 height 10
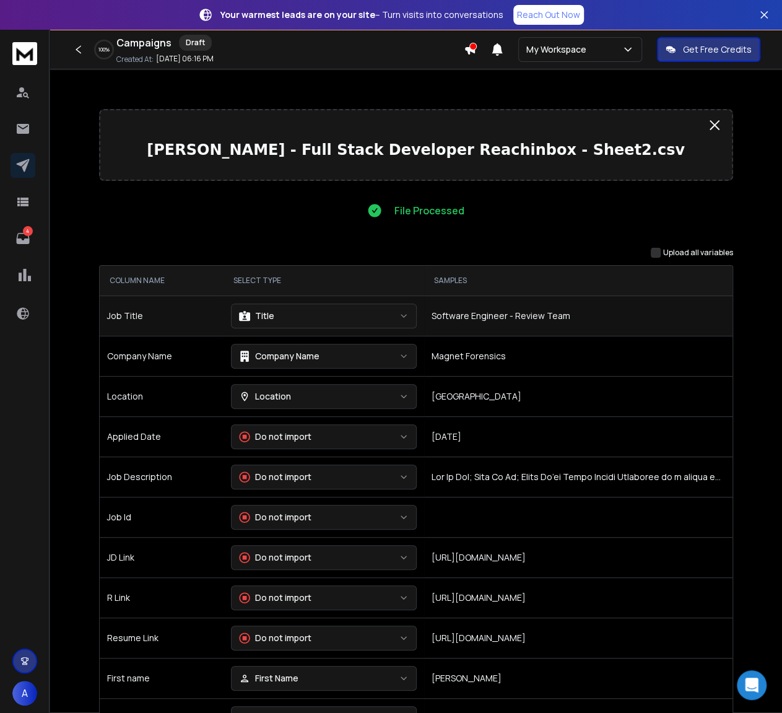
click at [355, 326] on button "Title" at bounding box center [324, 315] width 186 height 25
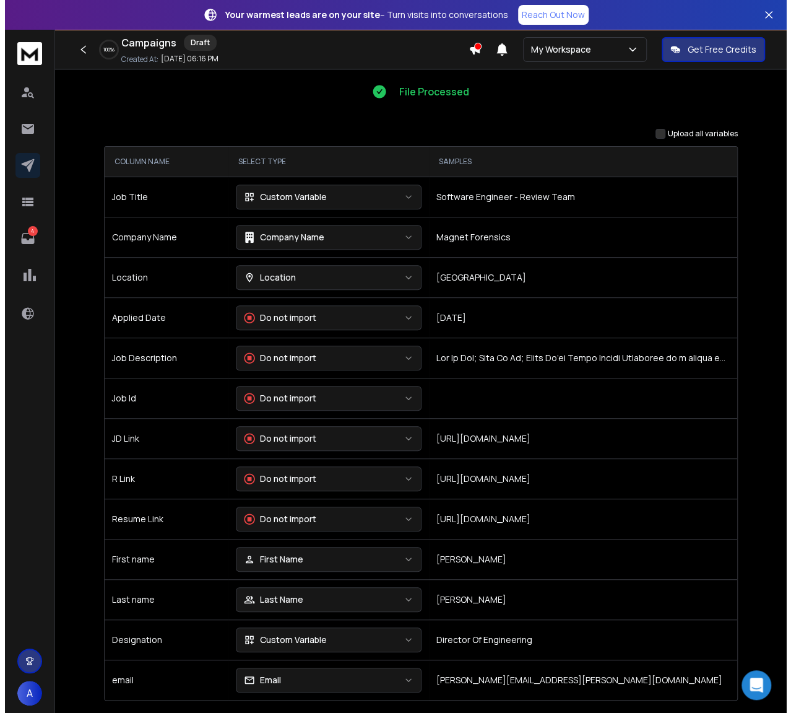
scroll to position [124, 0]
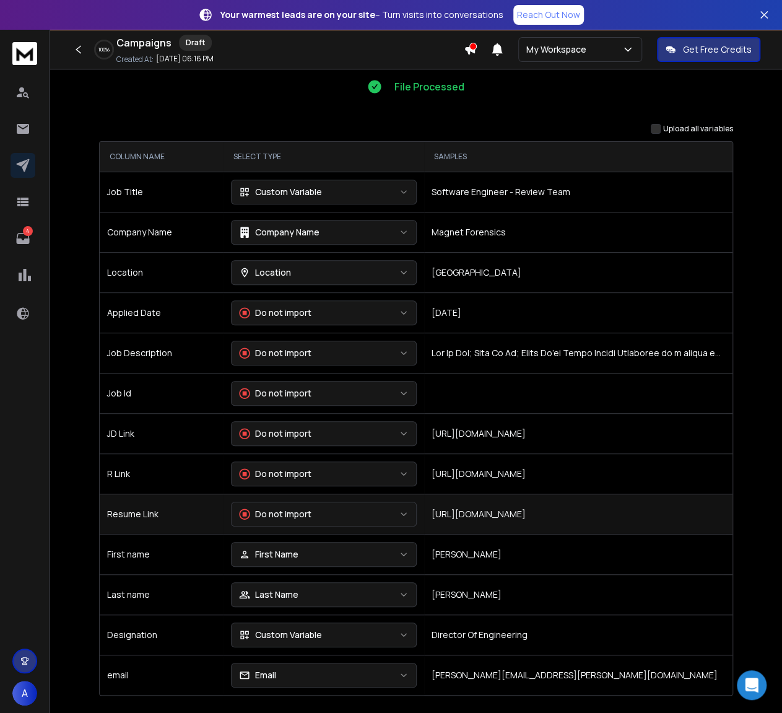
click at [303, 512] on div "Do not import" at bounding box center [275, 514] width 72 height 12
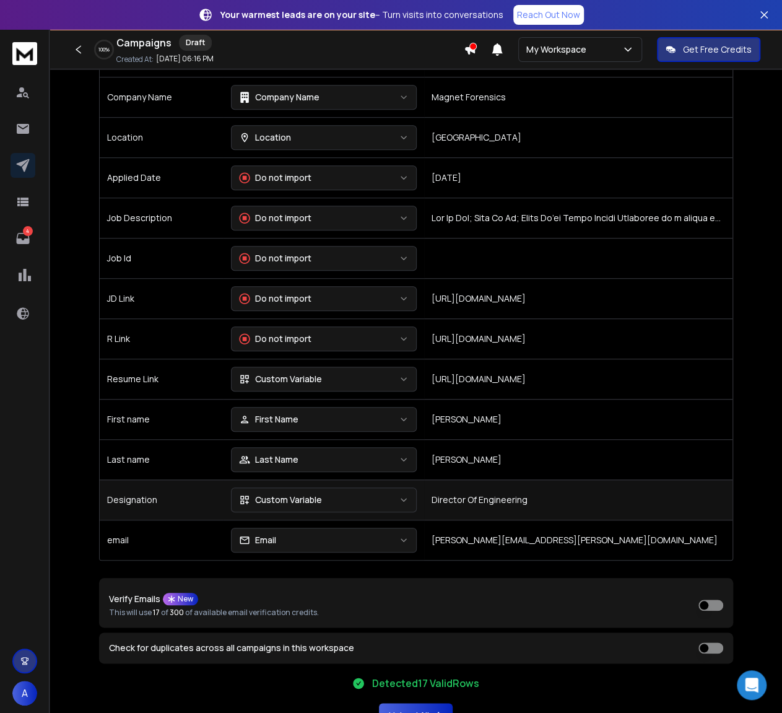
scroll to position [290, 0]
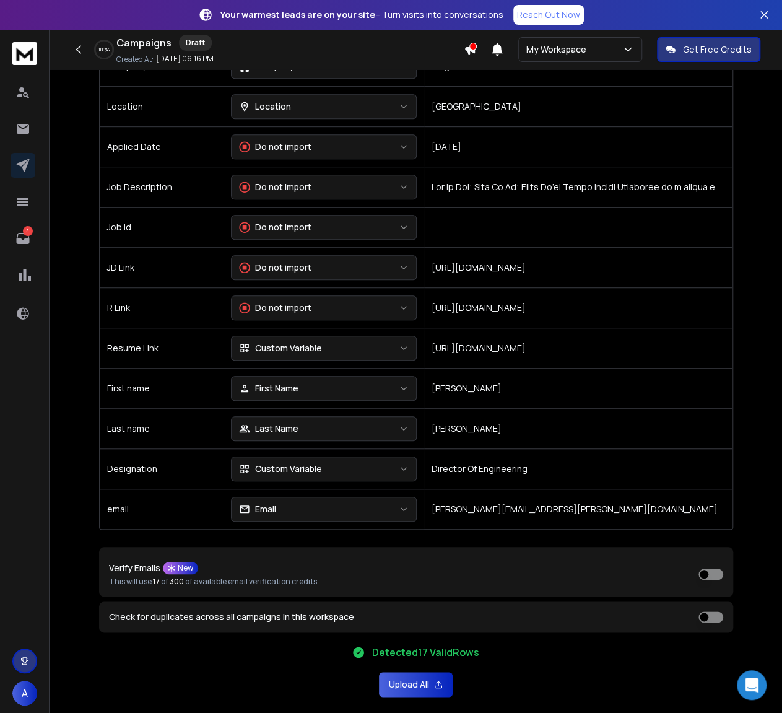
click at [437, 672] on button "Upload All" at bounding box center [416, 684] width 74 height 25
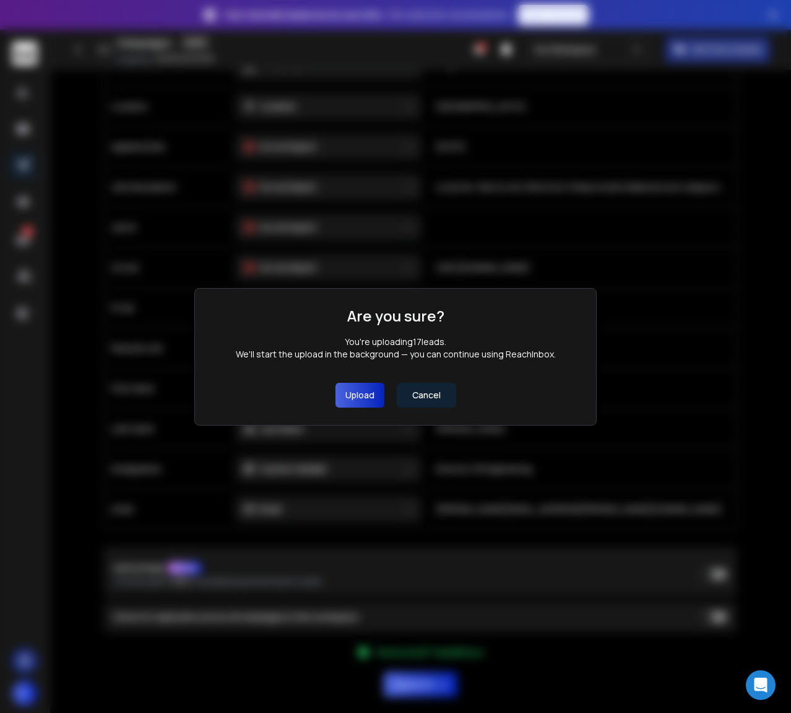
click at [373, 393] on button "Upload" at bounding box center [360, 395] width 49 height 25
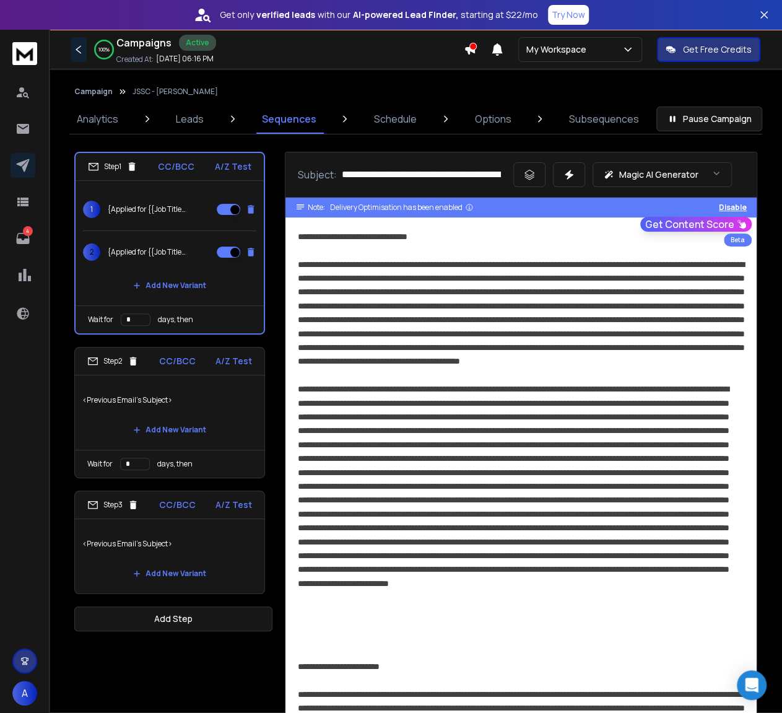
click at [80, 46] on icon at bounding box center [78, 49] width 11 height 11
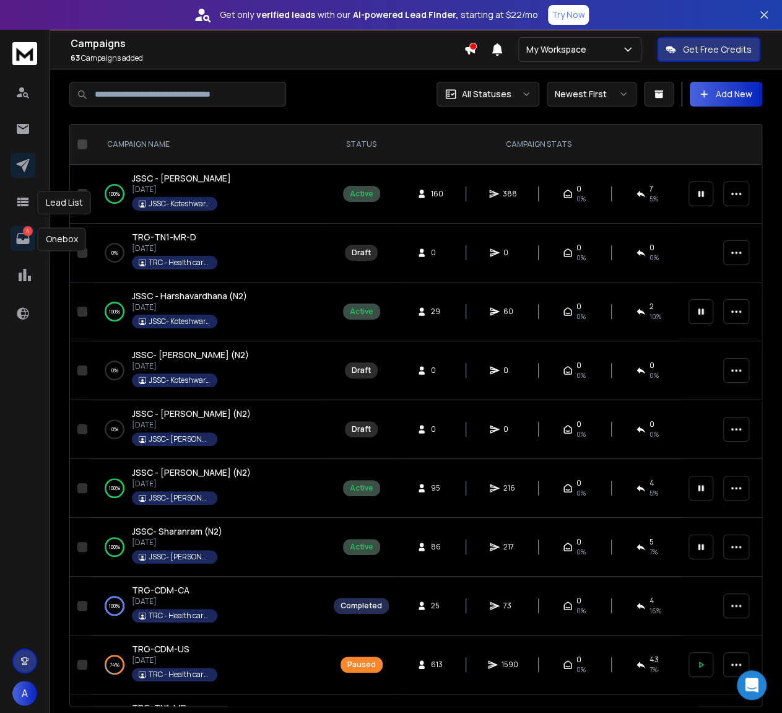
click at [25, 233] on p "4" at bounding box center [28, 231] width 10 height 10
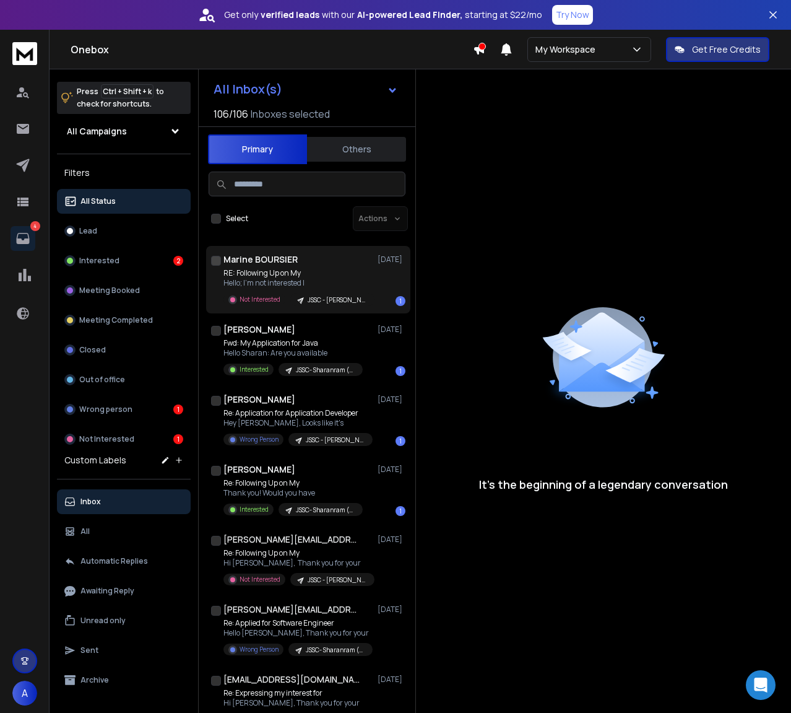
click at [339, 277] on p "RE: Following Up on My" at bounding box center [298, 273] width 149 height 10
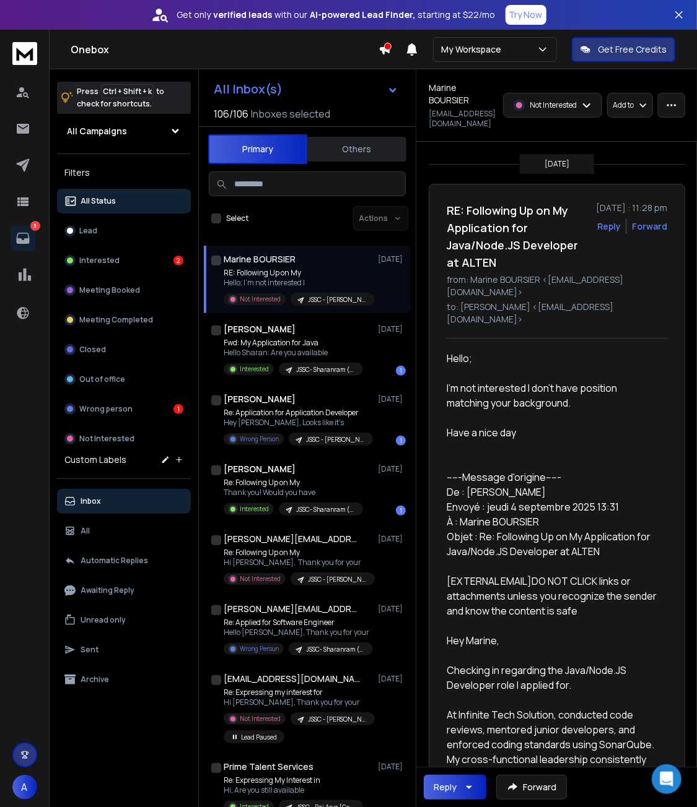
click at [562, 432] on div "Hello; I'm not interested I don't have position matching your background. Have …" at bounding box center [556, 801] width 220 height 901
click at [576, 427] on div "Hello; I'm not interested I don't have position matching your background. Have …" at bounding box center [556, 801] width 220 height 901
click at [475, 783] on icon "button" at bounding box center [468, 787] width 15 height 15
click at [456, 734] on p "Reply" at bounding box center [456, 732] width 23 height 12
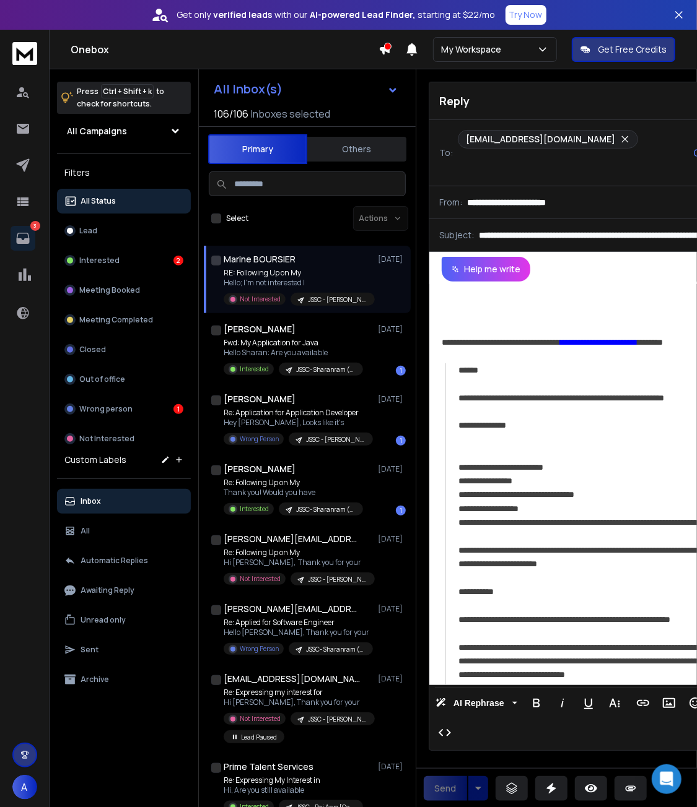
click at [462, 303] on div "To enrich screen reader interactions, please activate Accessibility in Grammarl…" at bounding box center [587, 301] width 292 height 14
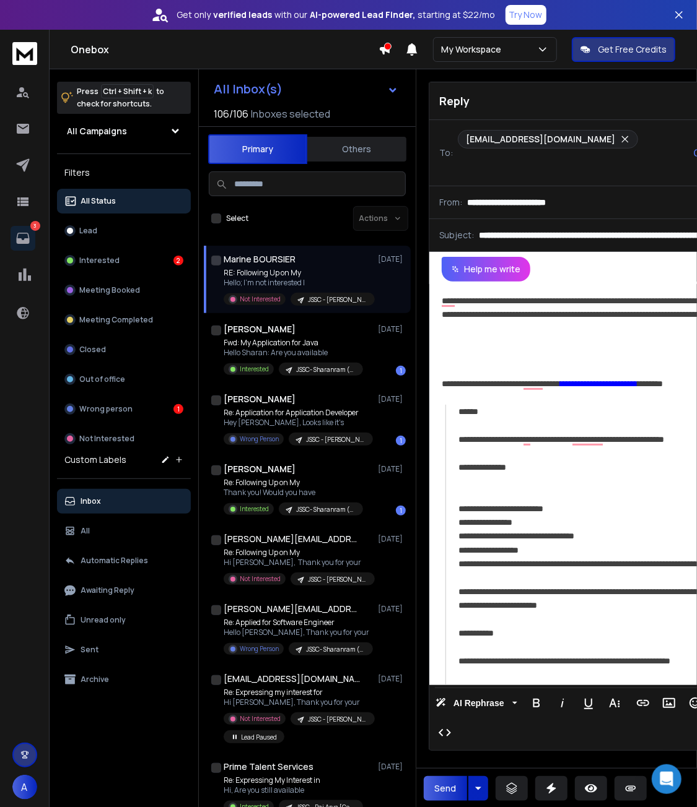
click at [514, 344] on div "To enrich screen reader interactions, please activate Accessibility in Grammarl…" at bounding box center [587, 343] width 292 height 14
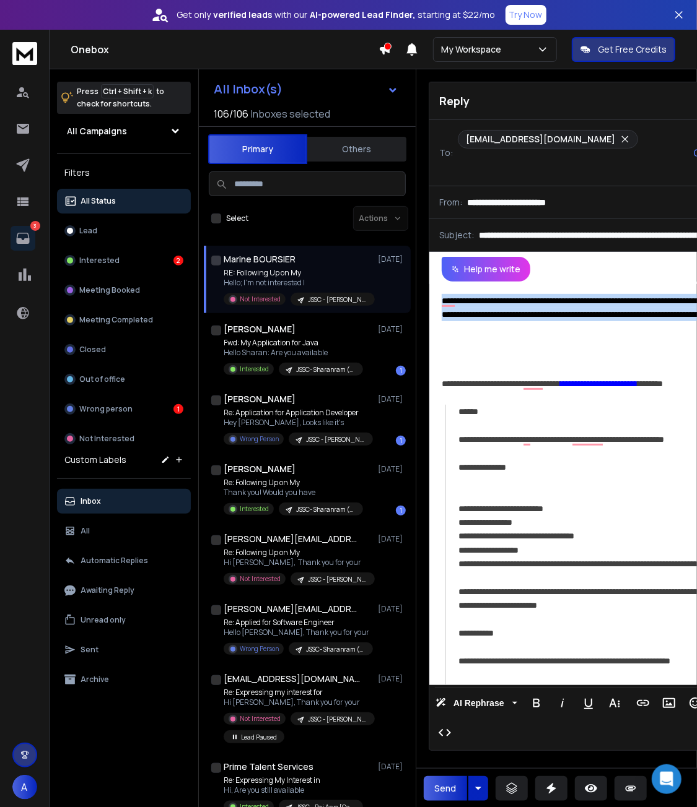
drag, startPoint x: 526, startPoint y: 334, endPoint x: 400, endPoint y: 295, distance: 132.0
click at [400, 295] on div "All Inbox(s) 106 / 106 Inboxes selected Primary Others Select Actions Marine BO…" at bounding box center [478, 472] width 561 height 807
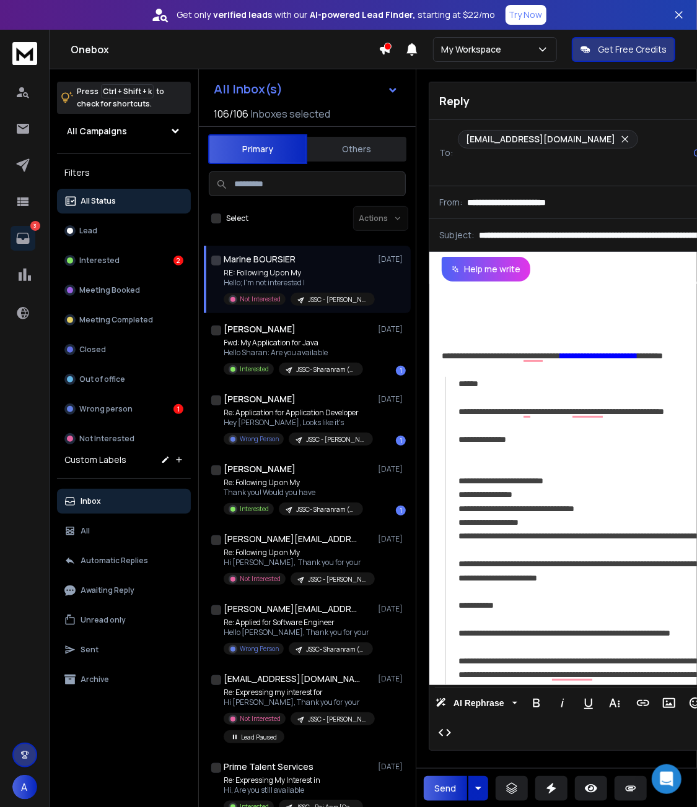
click at [483, 299] on div "To enrich screen reader interactions, please activate Accessibility in Grammarl…" at bounding box center [587, 301] width 292 height 14
click at [501, 300] on div "To enrich screen reader interactions, please activate Accessibility in Grammarl…" at bounding box center [587, 301] width 292 height 14
click at [488, 294] on div "To enrich screen reader interactions, please activate Accessibility in Grammarl…" at bounding box center [587, 301] width 292 height 14
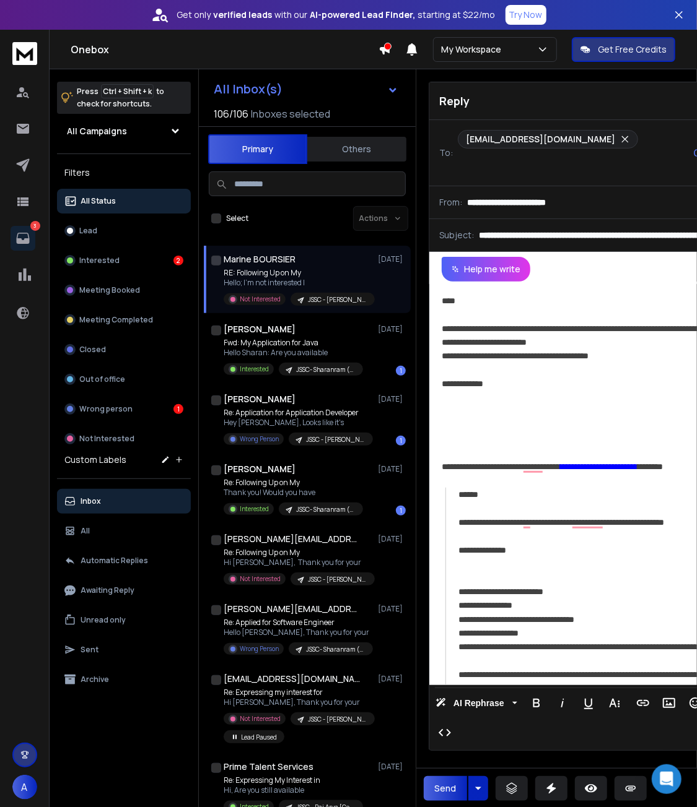
click at [484, 294] on p "****" at bounding box center [587, 301] width 292 height 14
click at [462, 421] on div "To enrich screen reader interactions, please activate Accessibility in Grammarl…" at bounding box center [587, 426] width 292 height 14
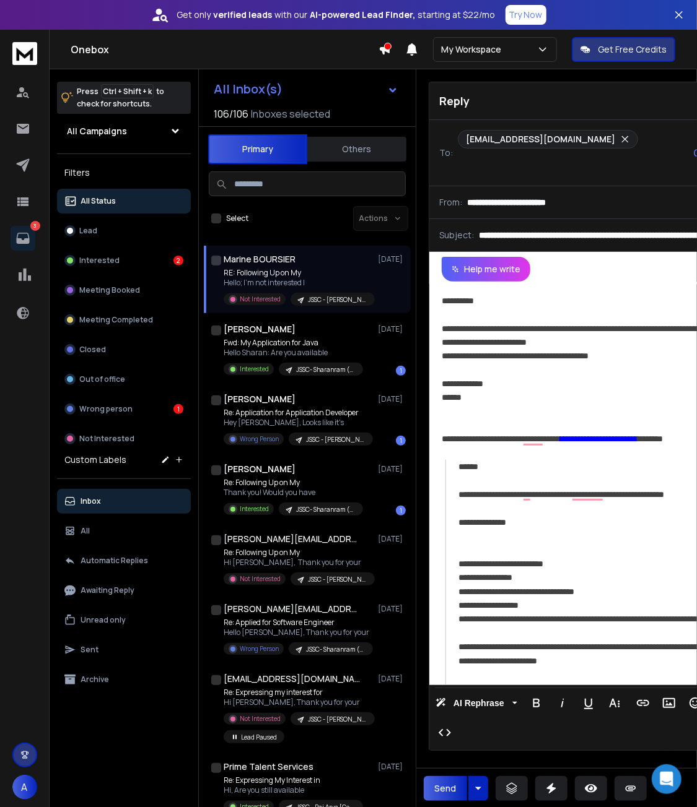
click at [448, 792] on button "Send" at bounding box center [444, 788] width 43 height 25
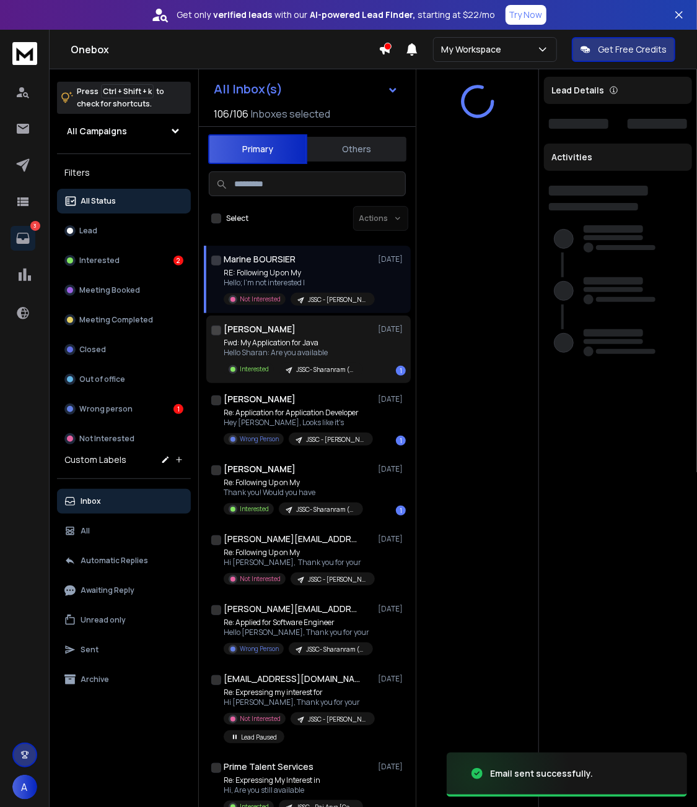
click at [333, 353] on p "Hello Sharan: Are you available" at bounding box center [293, 353] width 139 height 10
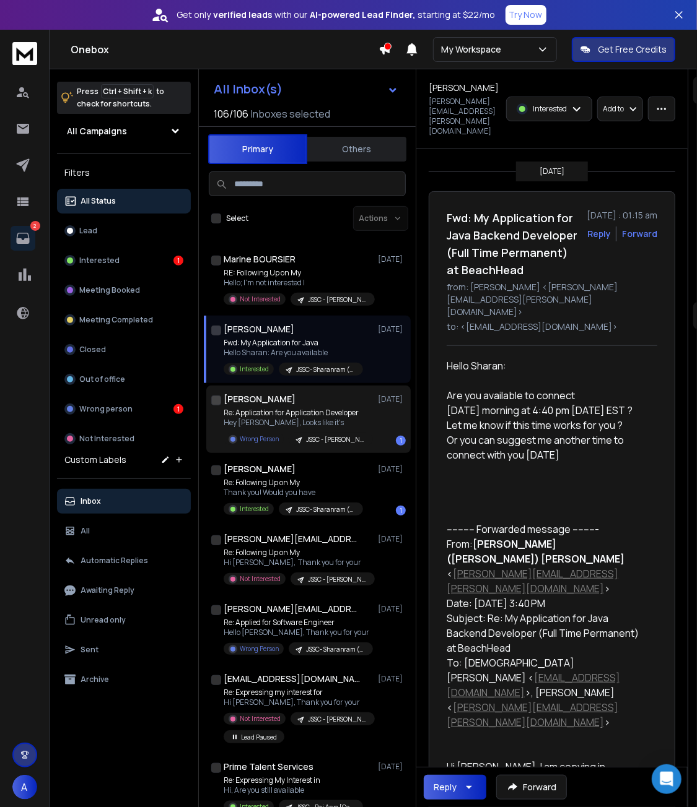
click at [348, 415] on p "Re: Application for Application Developer" at bounding box center [298, 413] width 149 height 10
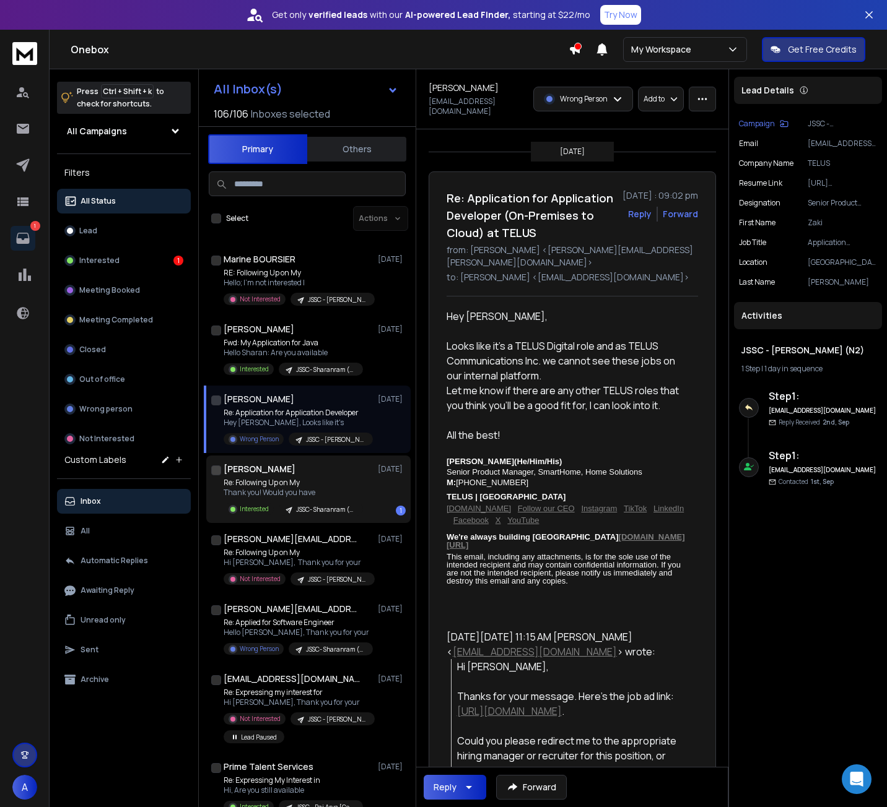
click at [344, 505] on p "JSSC- Sharanram (N2)" at bounding box center [325, 509] width 59 height 9
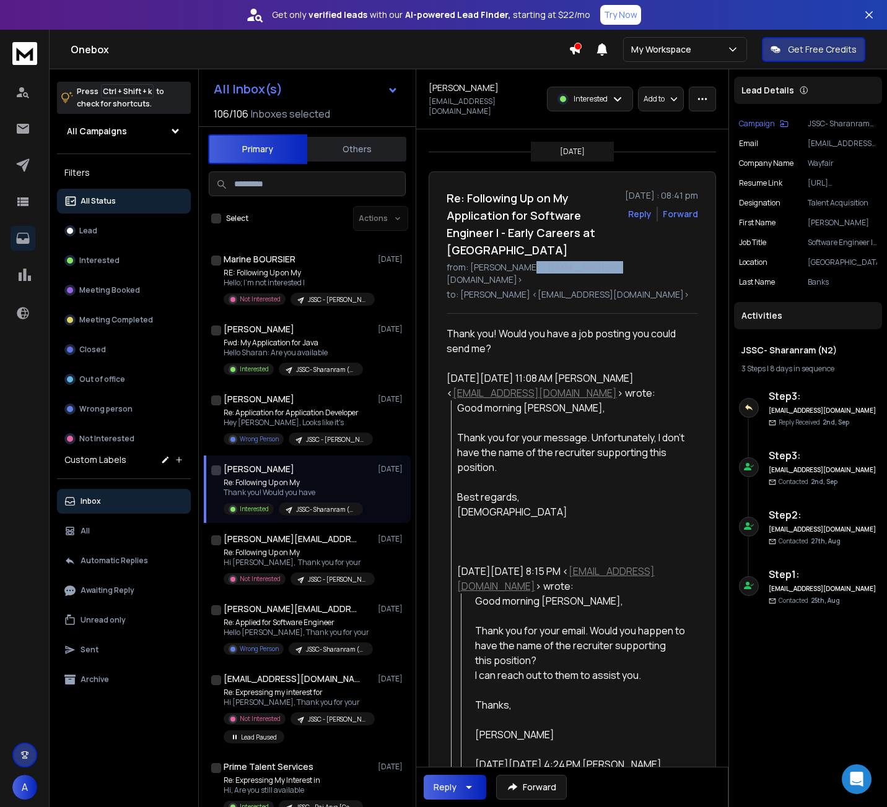
drag, startPoint x: 516, startPoint y: 220, endPoint x: 599, endPoint y: 225, distance: 83.1
click at [599, 261] on p "from: [PERSON_NAME] <[EMAIL_ADDRESS][DOMAIN_NAME]>" at bounding box center [571, 273] width 251 height 25
copy p "[EMAIL_ADDRESS][DOMAIN_NAME]"
click at [560, 415] on div at bounding box center [572, 422] width 231 height 15
click at [467, 788] on icon "button" at bounding box center [468, 787] width 15 height 15
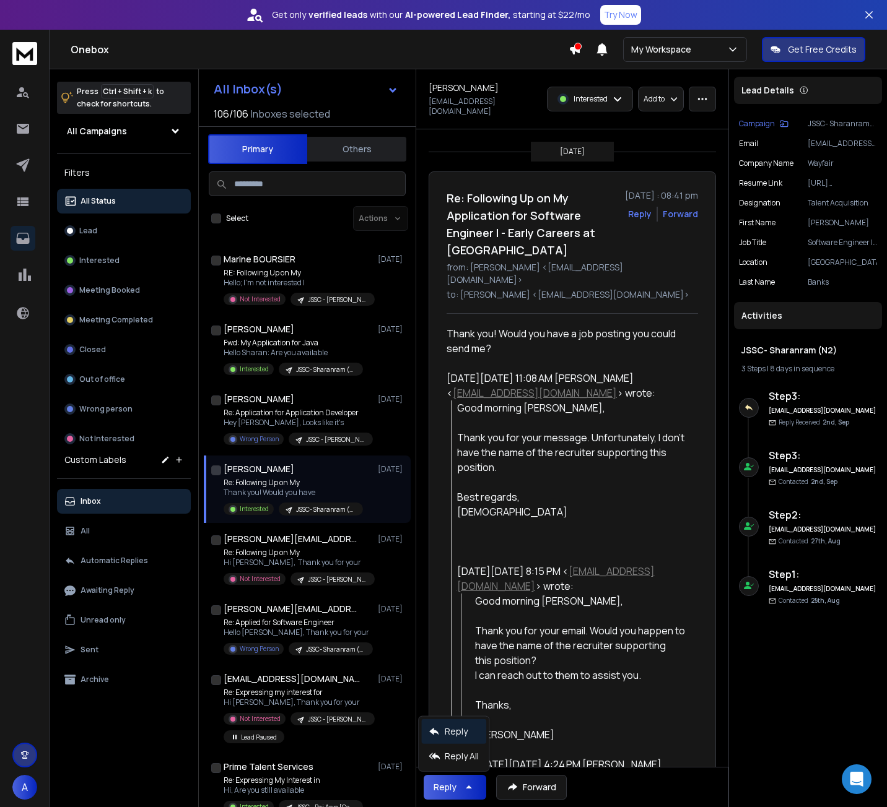
click at [462, 731] on p "Reply" at bounding box center [456, 732] width 23 height 12
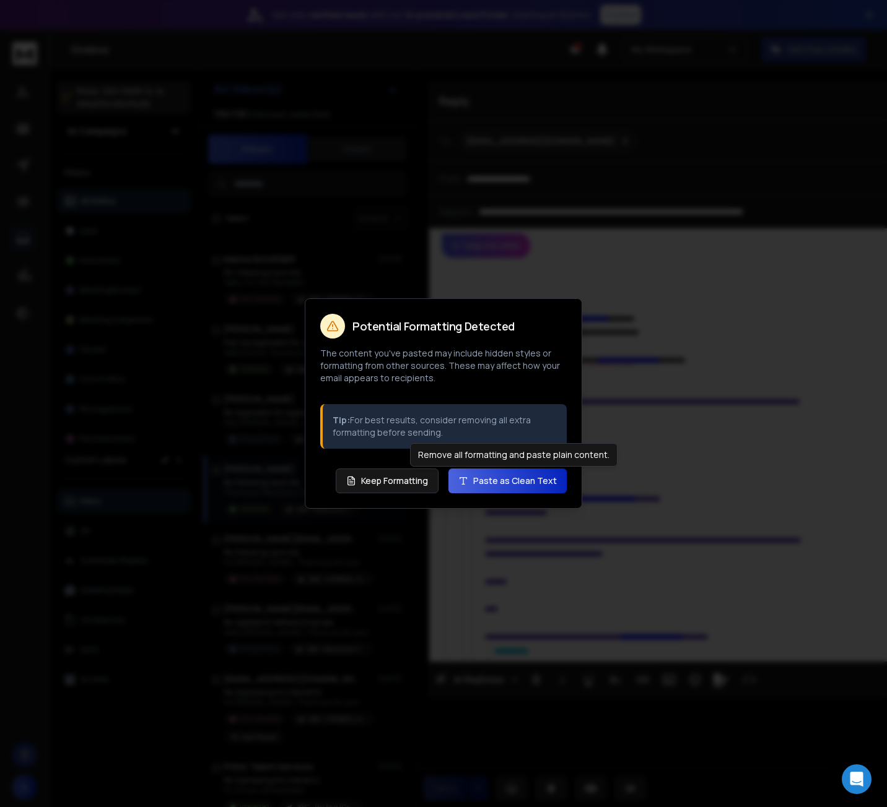
click at [500, 481] on button "Paste as Clean Text" at bounding box center [507, 481] width 118 height 25
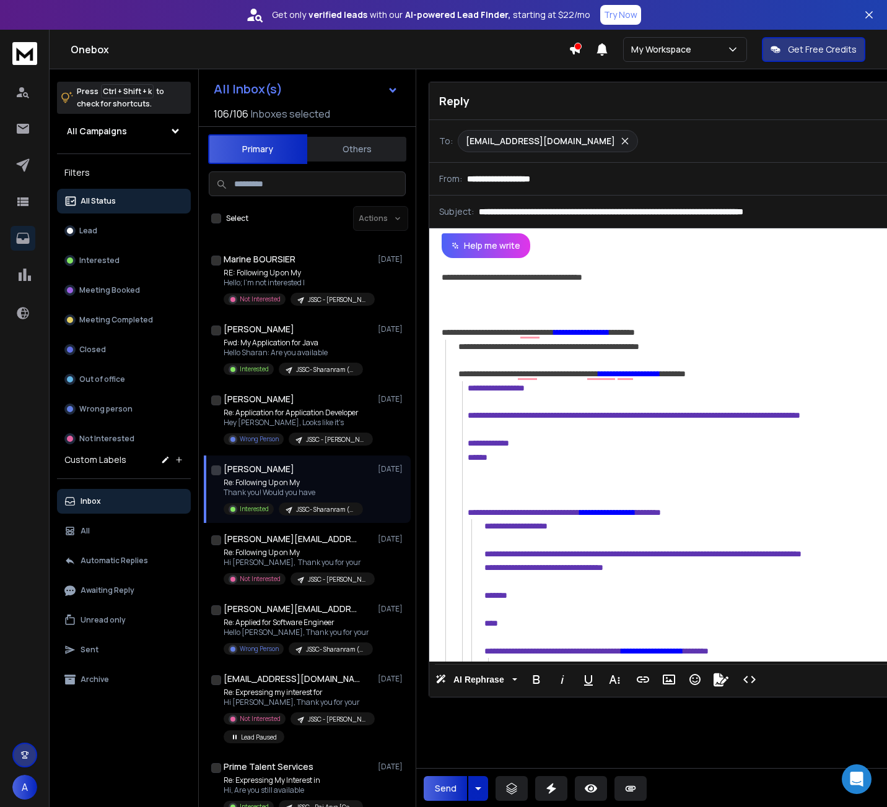
click at [568, 289] on div "To enrich screen reader interactions, please activate Accessibility in Grammarl…" at bounding box center [825, 291] width 768 height 14
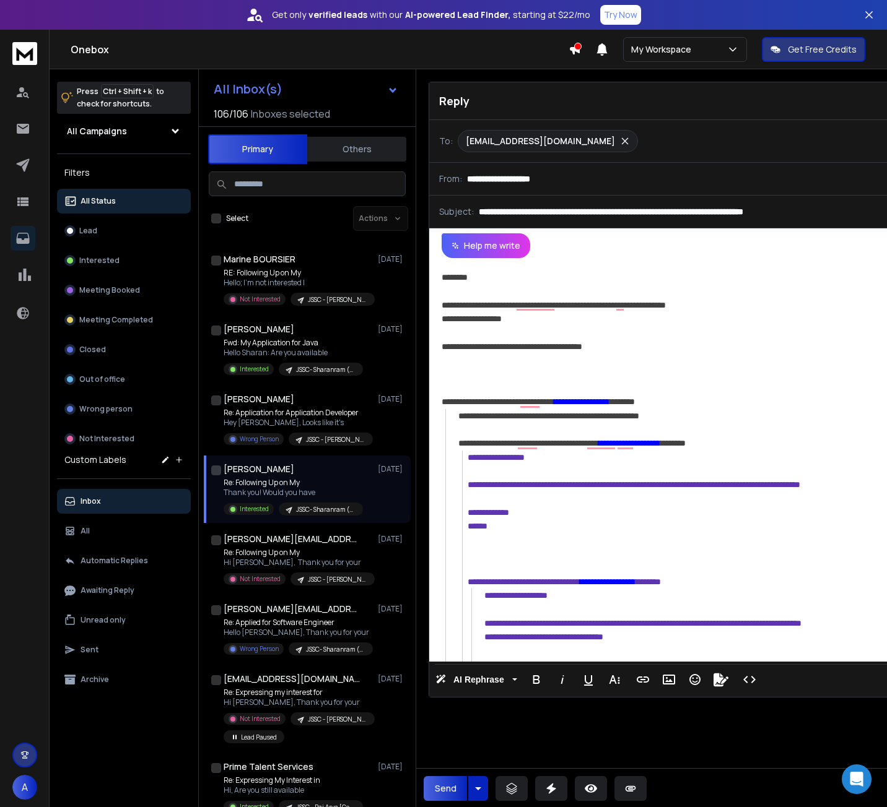
click at [537, 318] on div "**********" at bounding box center [823, 312] width 764 height 28
drag, startPoint x: 544, startPoint y: 324, endPoint x: 443, endPoint y: 319, distance: 101.6
click at [443, 319] on div "**********" at bounding box center [823, 312] width 764 height 28
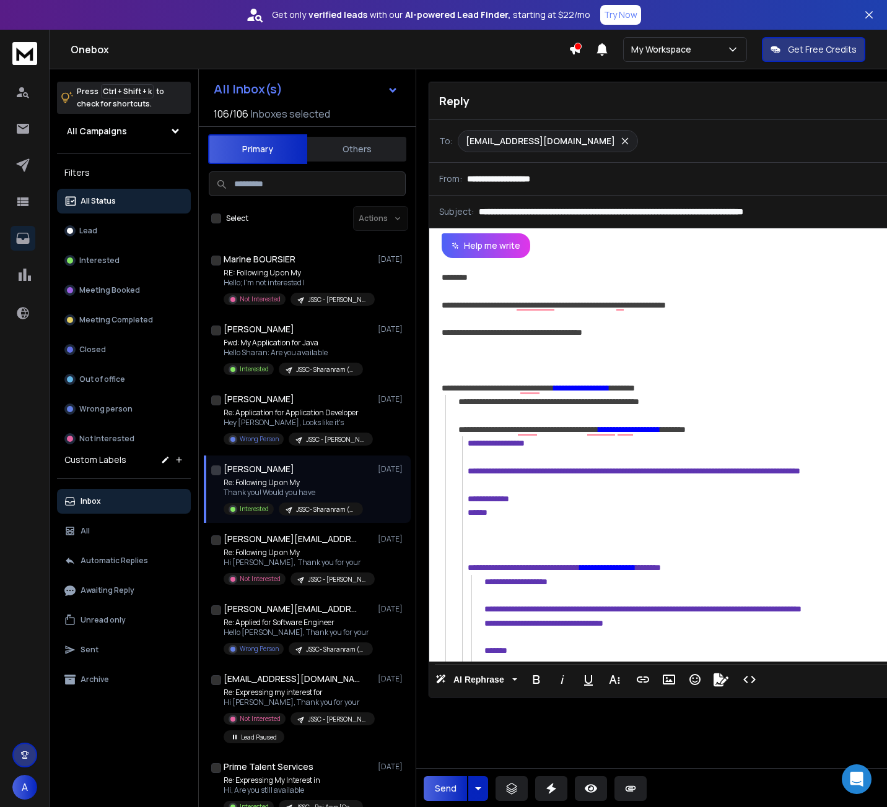
click at [636, 334] on div "**********" at bounding box center [823, 333] width 764 height 14
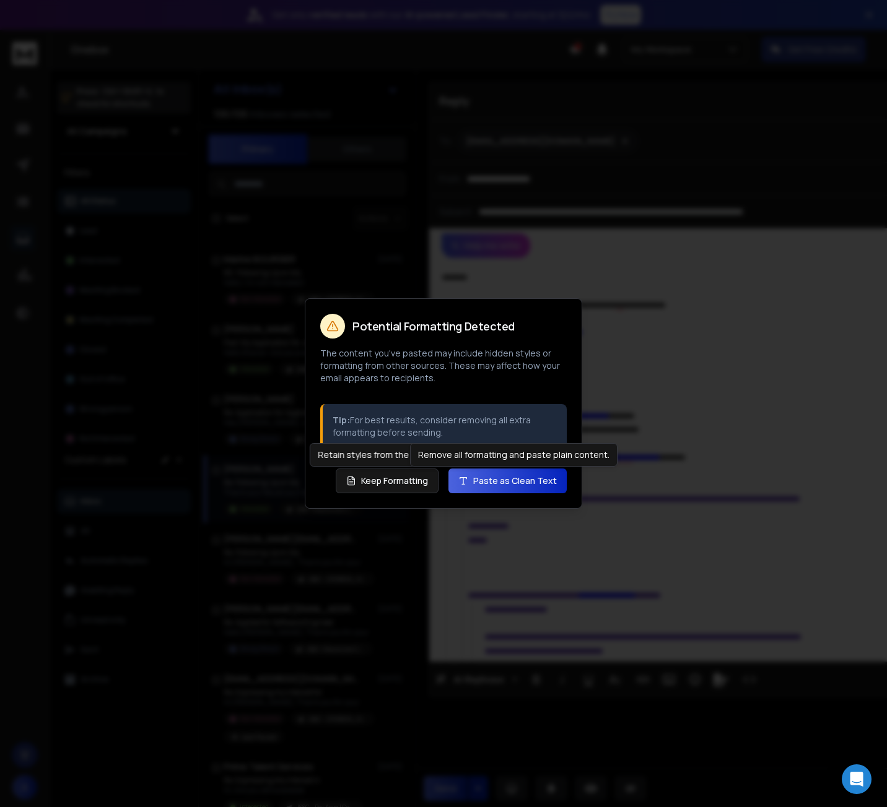
click at [503, 473] on button "Paste as Clean Text" at bounding box center [507, 481] width 118 height 25
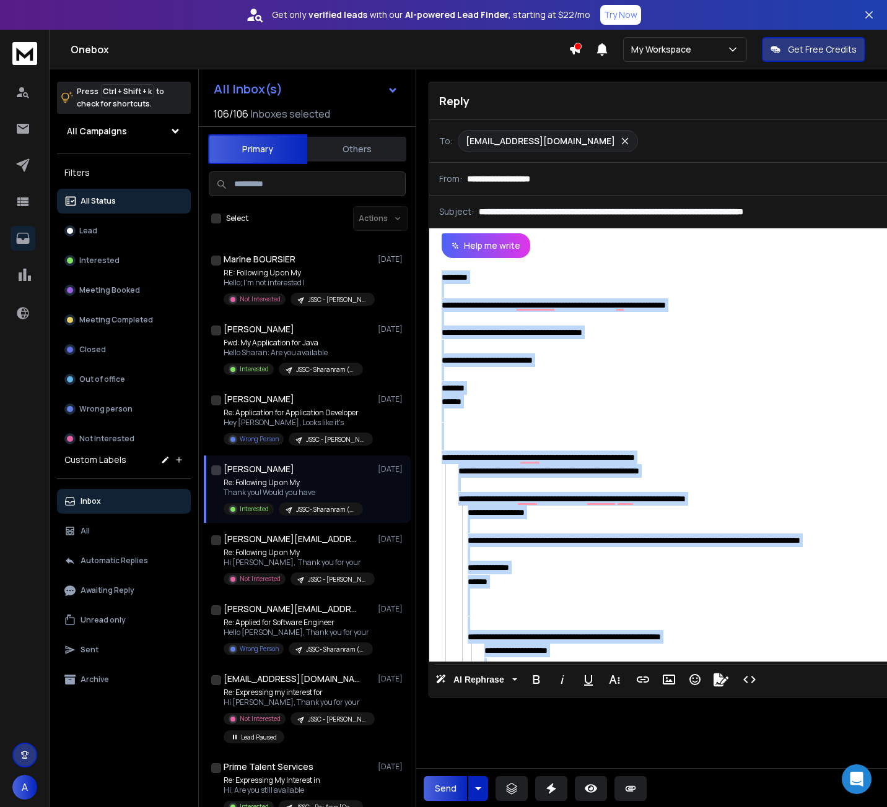
click at [530, 381] on div "To enrich screen reader interactions, please activate Accessibility in Grammarl…" at bounding box center [825, 374] width 768 height 14
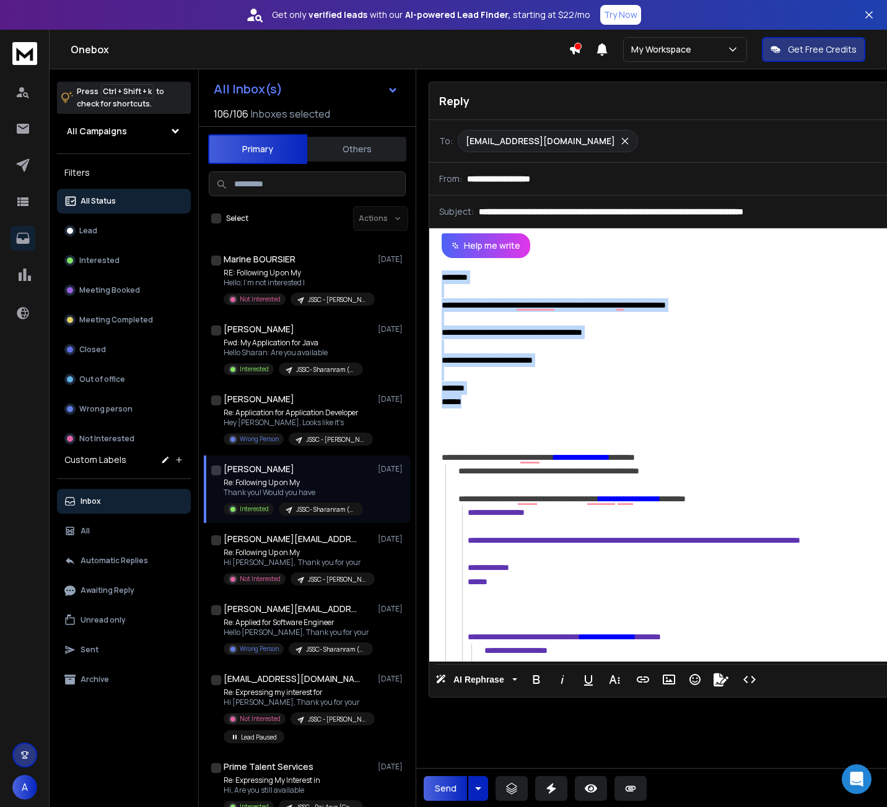
drag, startPoint x: 477, startPoint y: 406, endPoint x: 441, endPoint y: 270, distance: 140.3
click at [441, 270] on div "**********" at bounding box center [825, 460] width 792 height 404
copy div "**********"
click at [567, 383] on div "*******" at bounding box center [823, 388] width 764 height 14
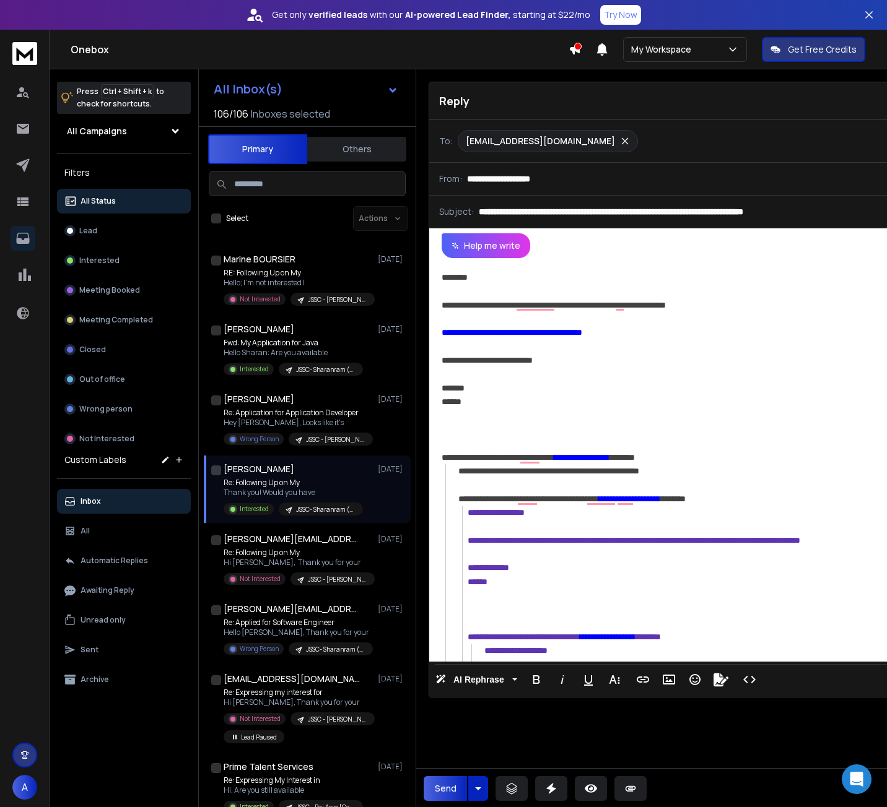
click at [481, 407] on div "******" at bounding box center [823, 402] width 764 height 14
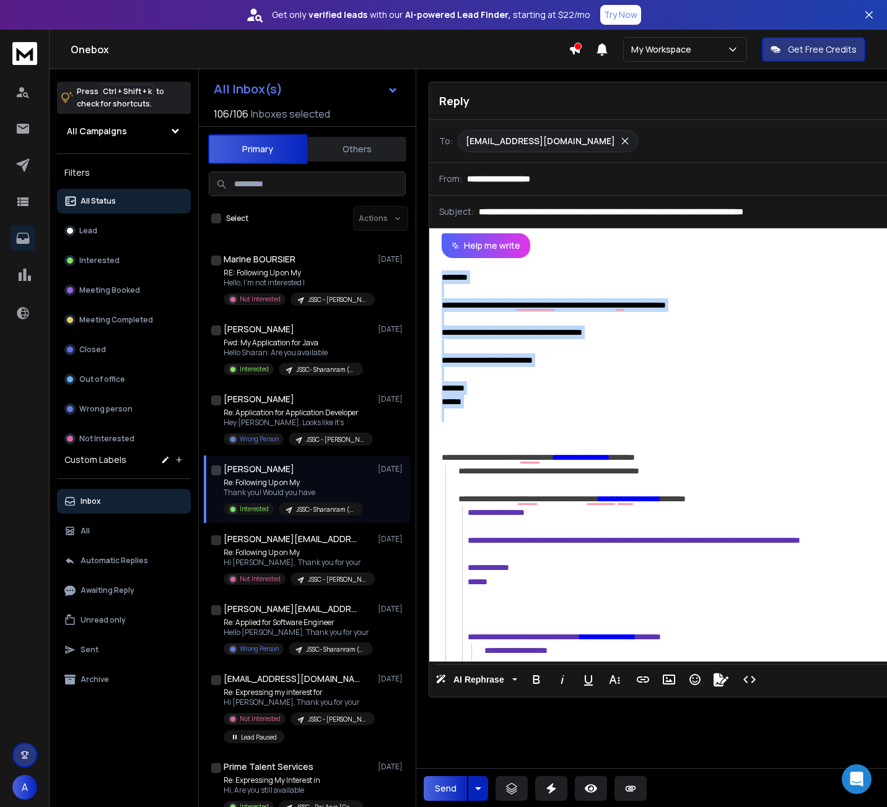
drag, startPoint x: 482, startPoint y: 406, endPoint x: 437, endPoint y: 277, distance: 136.9
click at [437, 277] on div "**********" at bounding box center [825, 460] width 792 height 404
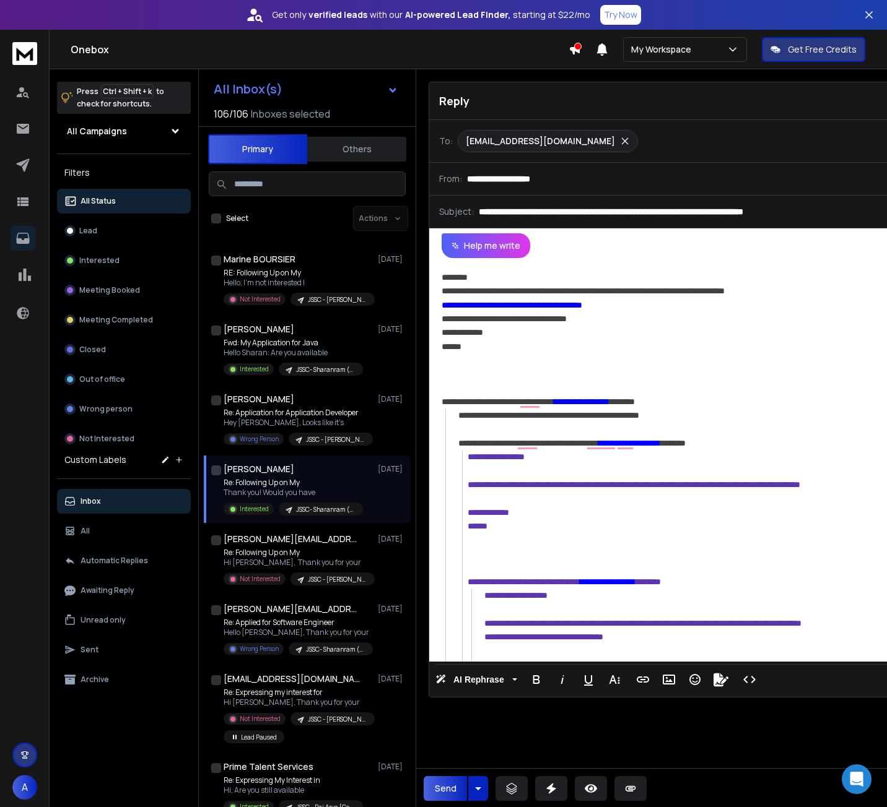
click at [487, 279] on p "********" at bounding box center [823, 278] width 764 height 14
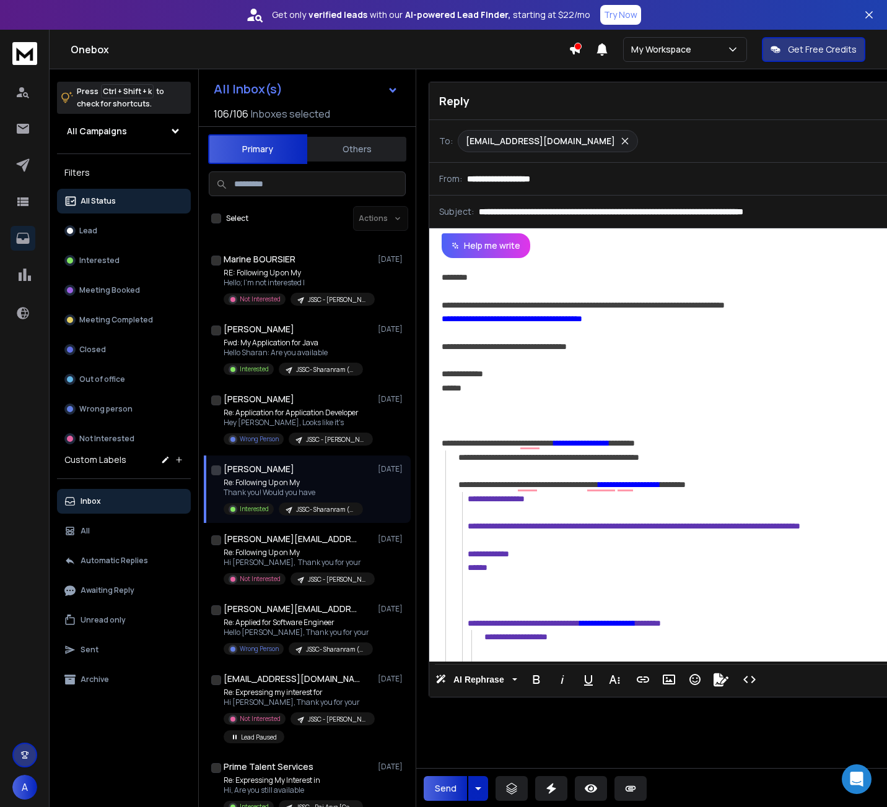
click at [462, 394] on p "**********" at bounding box center [823, 381] width 764 height 28
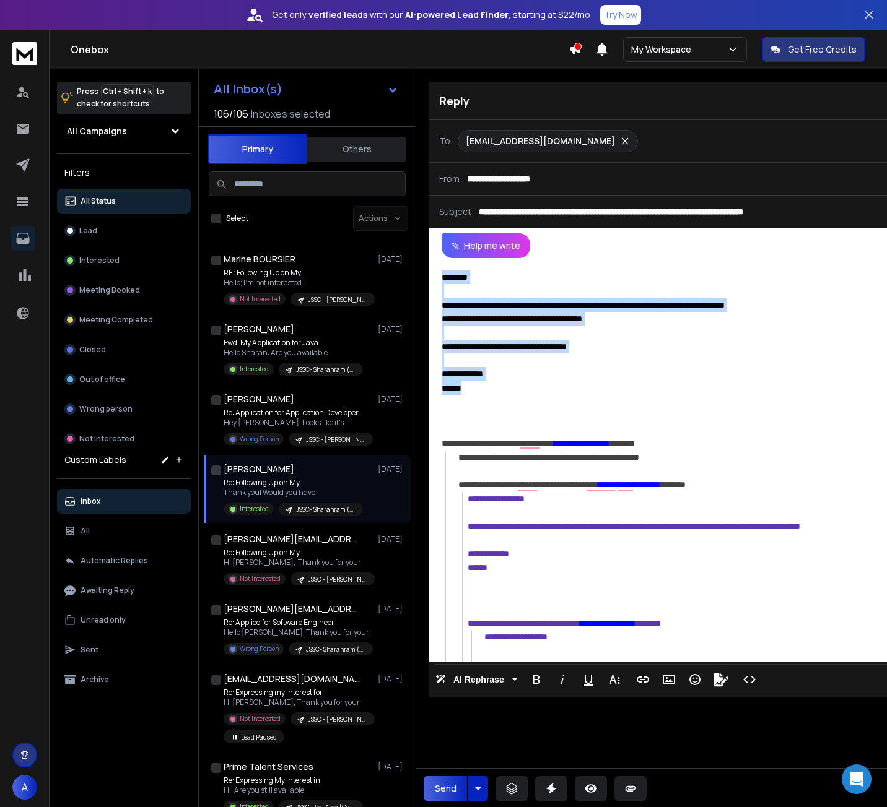
drag, startPoint x: 481, startPoint y: 393, endPoint x: 438, endPoint y: 280, distance: 120.5
click at [438, 280] on div "**********" at bounding box center [825, 460] width 792 height 404
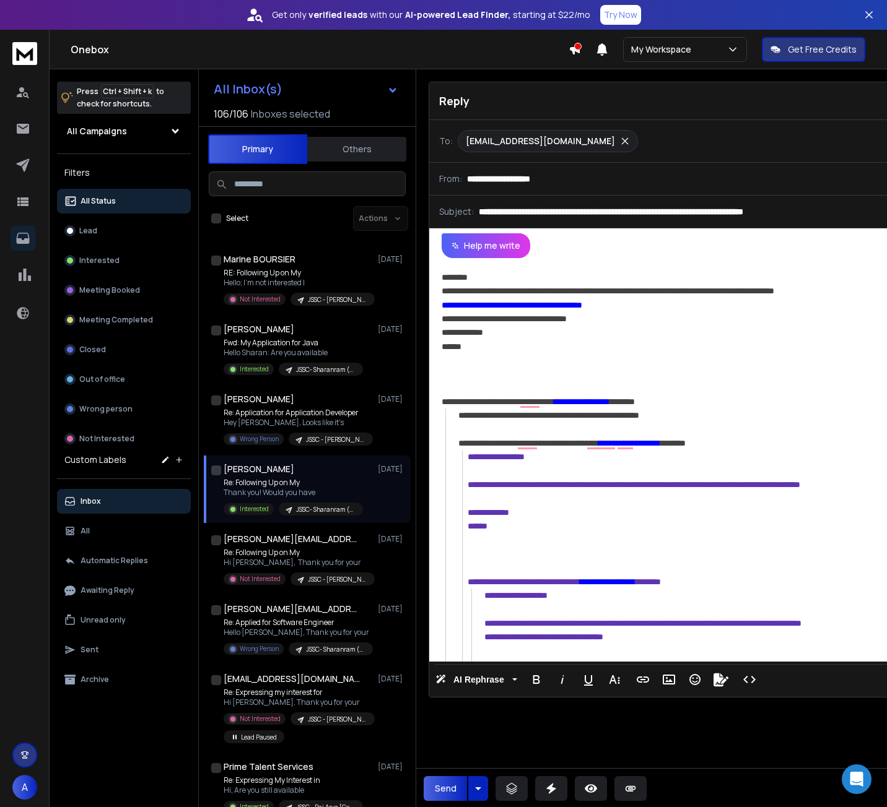
click at [492, 279] on p "********" at bounding box center [823, 278] width 764 height 14
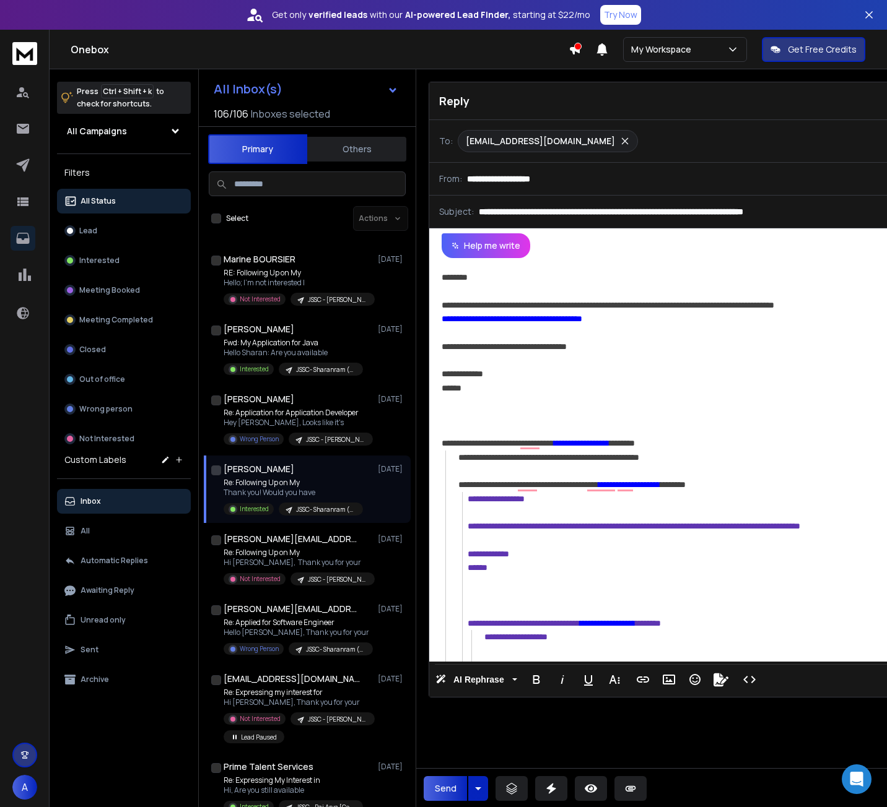
click at [448, 787] on button "Send" at bounding box center [444, 788] width 43 height 25
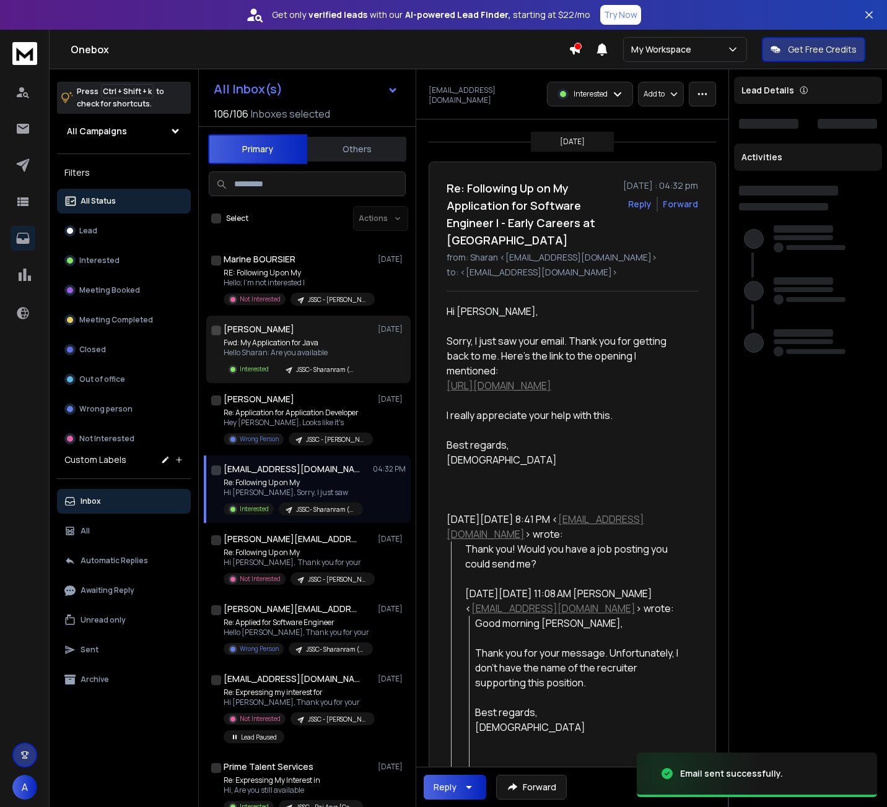
click at [301, 347] on p "Fwd: My Application for Java" at bounding box center [293, 343] width 139 height 10
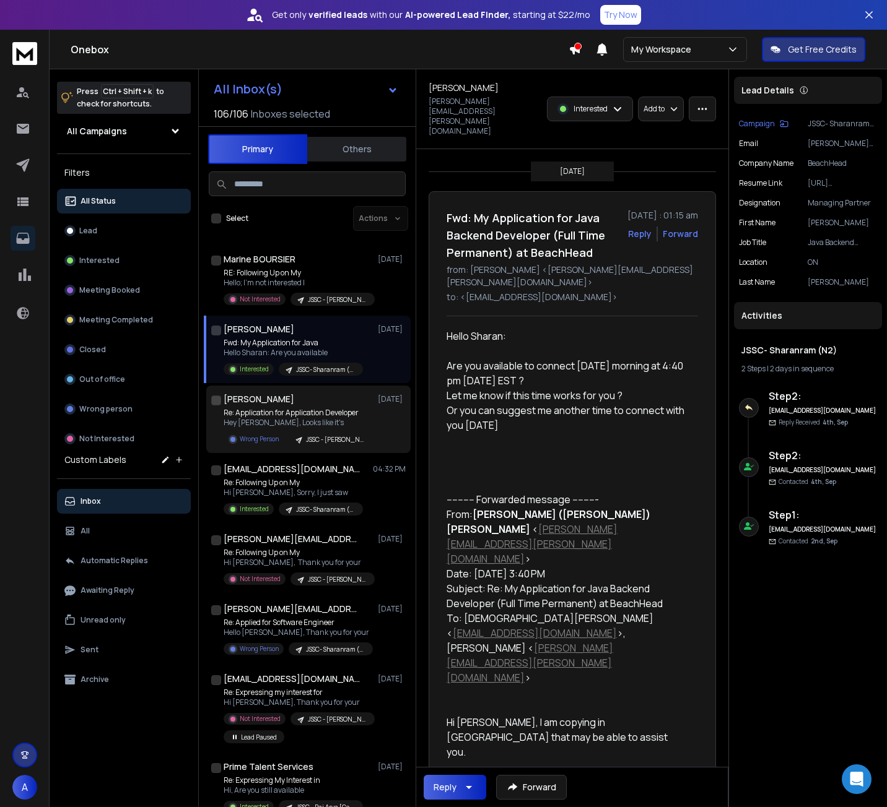
click at [315, 419] on p "Hey [PERSON_NAME], Looks like it's" at bounding box center [298, 423] width 149 height 10
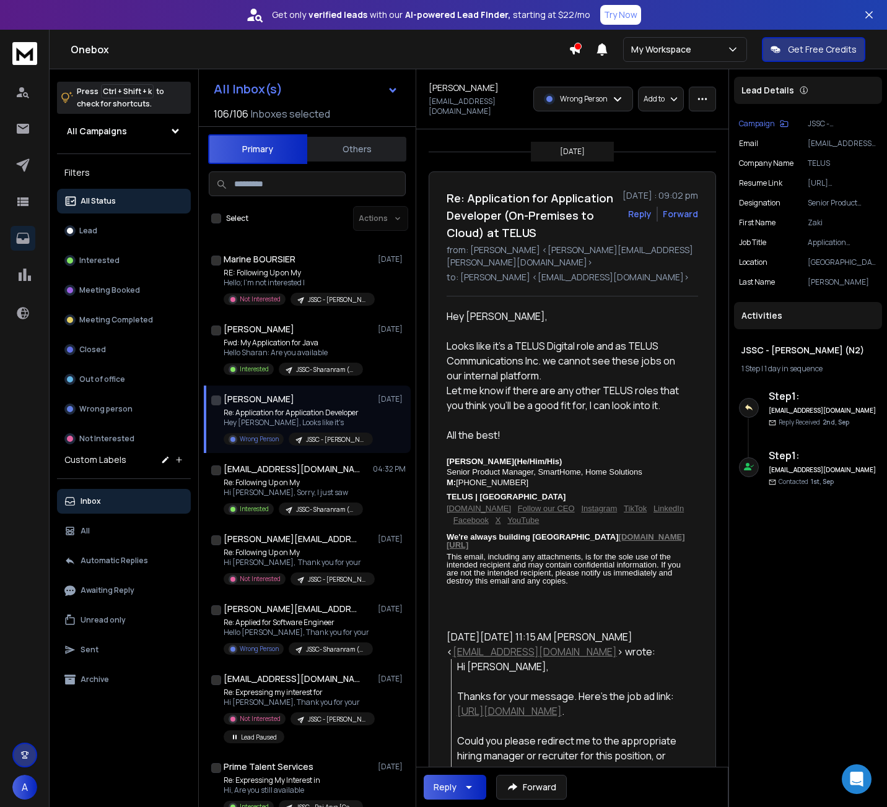
click at [471, 788] on icon "button" at bounding box center [468, 787] width 15 height 15
click at [456, 736] on p "Reply" at bounding box center [456, 732] width 23 height 12
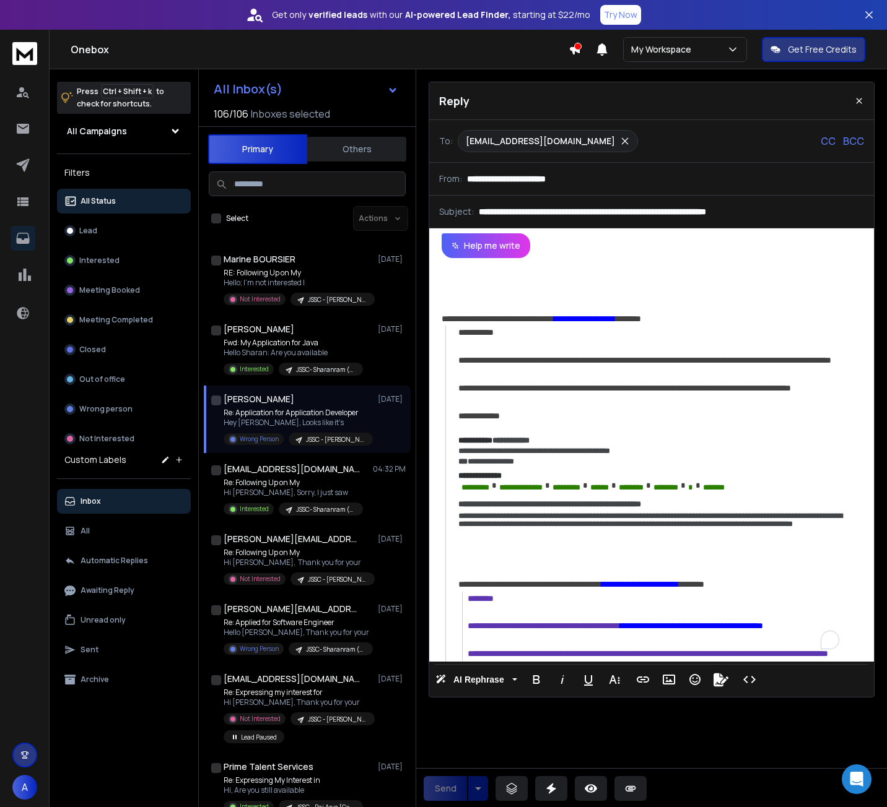
click at [487, 279] on div "To enrich screen reader interactions, please activate Accessibility in Grammarl…" at bounding box center [651, 278] width 420 height 14
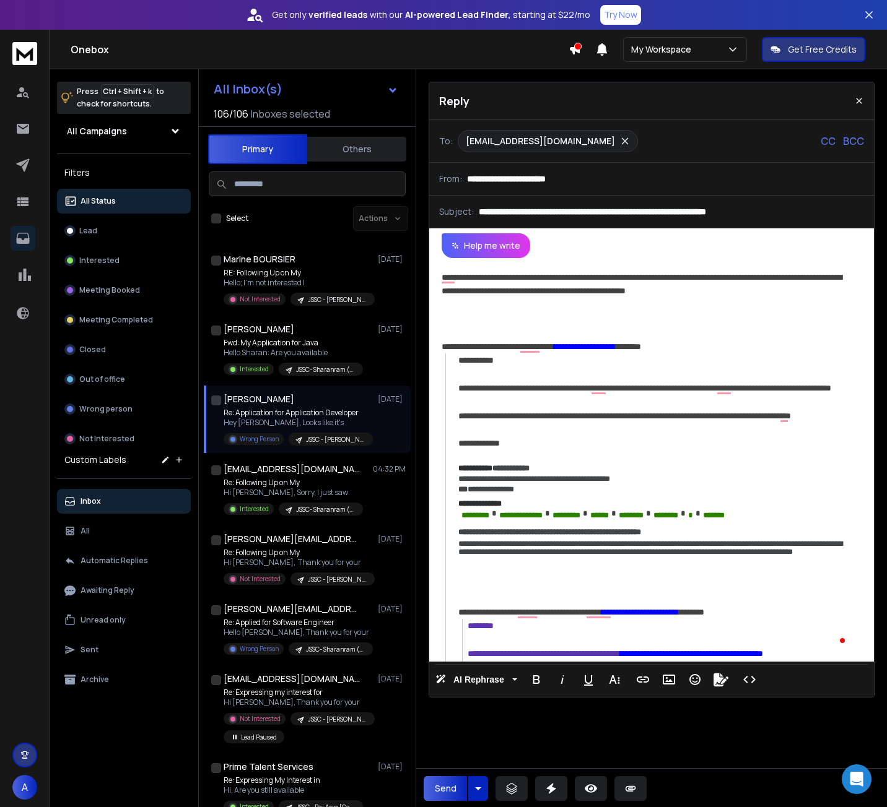
click at [550, 297] on div "**********" at bounding box center [644, 285] width 407 height 28
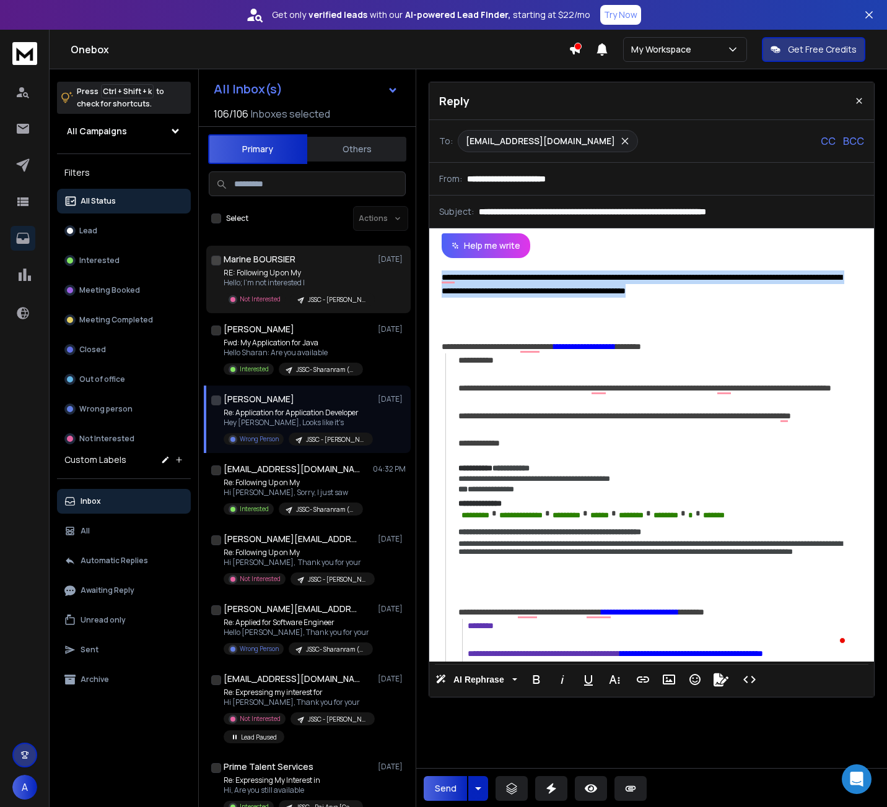
drag, startPoint x: 765, startPoint y: 293, endPoint x: 362, endPoint y: 282, distance: 403.8
click at [362, 282] on div "All Inbox(s) 106 / 106 Inboxes selected Primary Others Select Actions Marine BO…" at bounding box center [542, 472] width 688 height 807
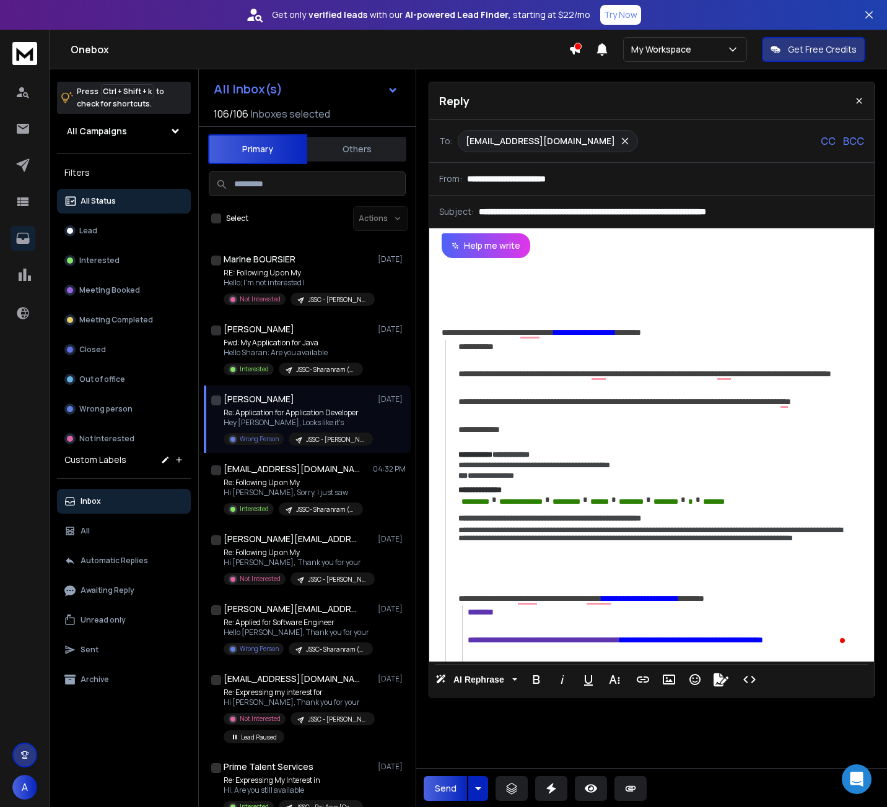
click at [488, 280] on div "To enrich screen reader interactions, please activate Accessibility in Grammarl…" at bounding box center [644, 278] width 407 height 14
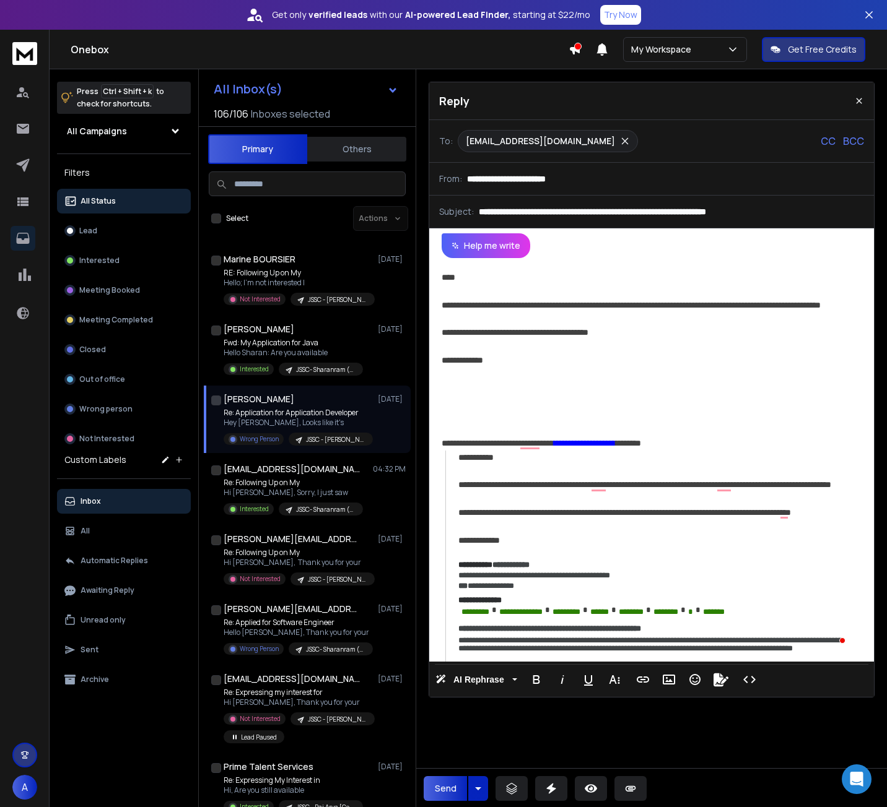
click at [488, 280] on p "****" at bounding box center [644, 278] width 407 height 14
drag, startPoint x: 676, startPoint y: 308, endPoint x: 703, endPoint y: 337, distance: 39.9
click at [676, 308] on div "**********" at bounding box center [644, 312] width 407 height 28
drag, startPoint x: 618, startPoint y: 484, endPoint x: 713, endPoint y: 490, distance: 95.5
click at [713, 490] on div "**********" at bounding box center [654, 492] width 392 height 28
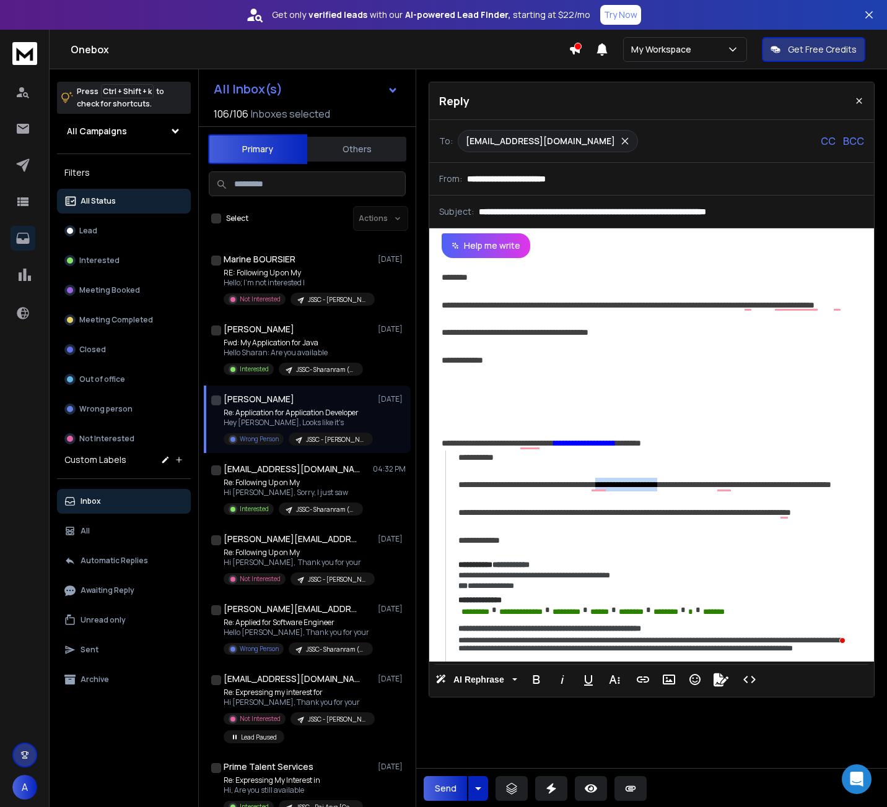
copy div "**********"
click at [468, 321] on div "**********" at bounding box center [644, 312] width 407 height 28
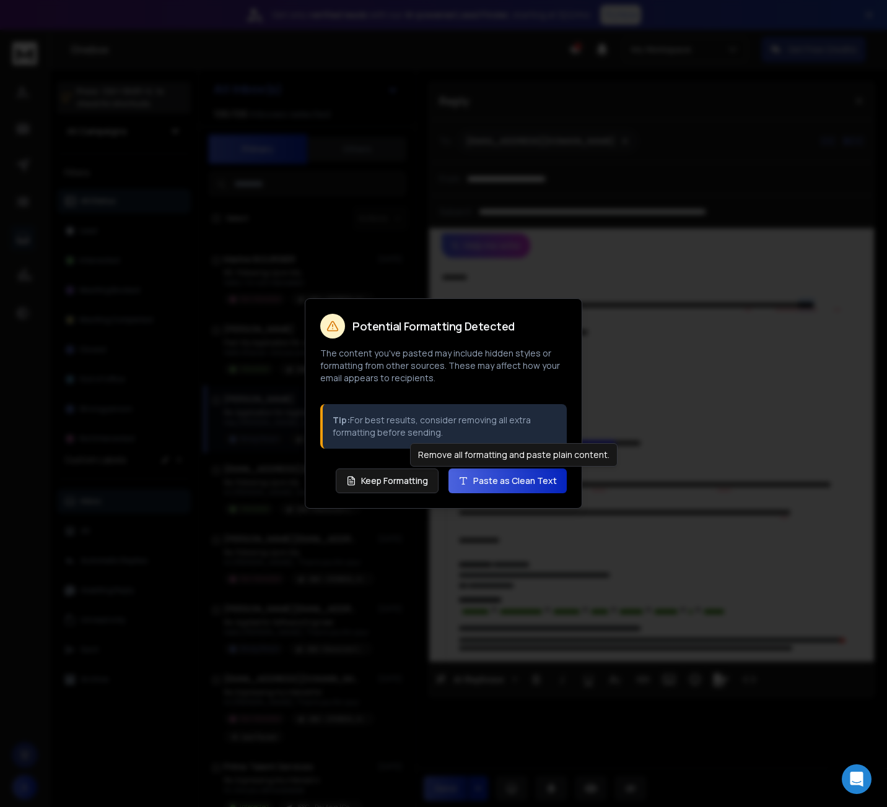
click at [474, 480] on button "Paste as Clean Text" at bounding box center [507, 481] width 118 height 25
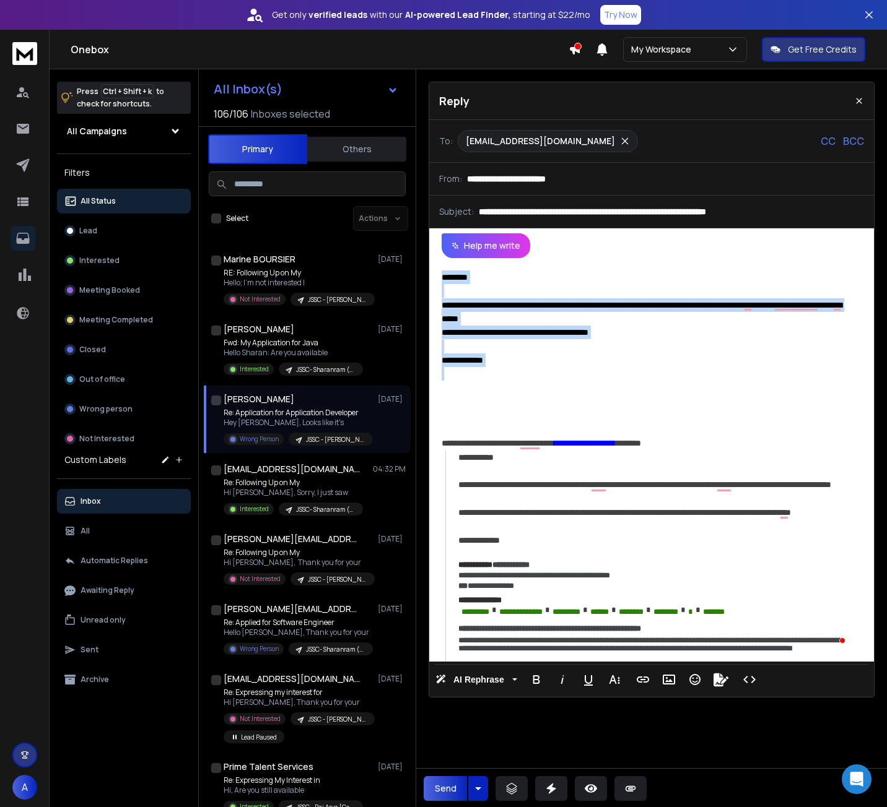
drag, startPoint x: 542, startPoint y: 374, endPoint x: 444, endPoint y: 279, distance: 136.2
click at [444, 279] on div "**********" at bounding box center [649, 460] width 441 height 404
copy div "**********"
click at [579, 373] on div "To enrich screen reader interactions, please activate Accessibility in Grammarl…" at bounding box center [649, 374] width 417 height 14
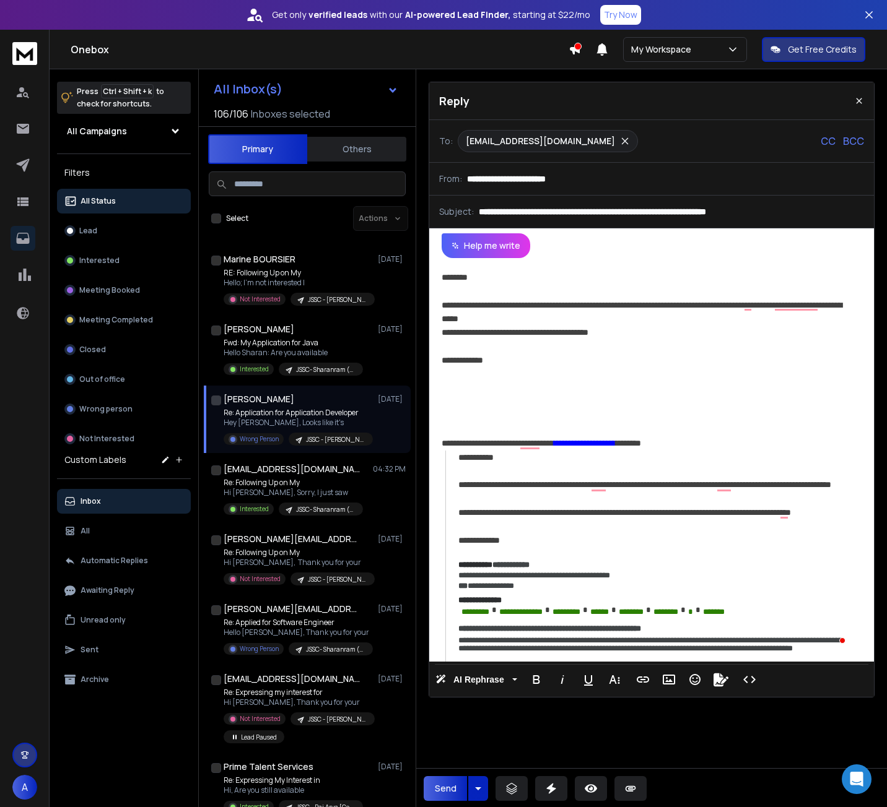
click at [511, 381] on div "To enrich screen reader interactions, please activate Accessibility in Grammarl…" at bounding box center [649, 388] width 417 height 14
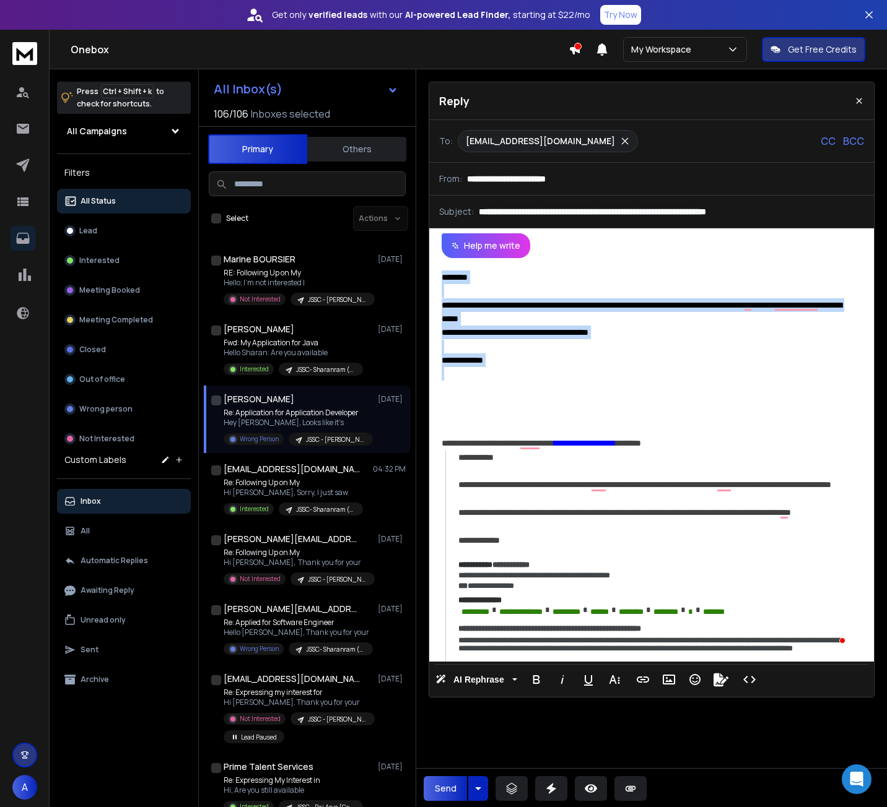
drag, startPoint x: 485, startPoint y: 352, endPoint x: 440, endPoint y: 277, distance: 88.3
click at [440, 277] on div "**********" at bounding box center [649, 460] width 441 height 404
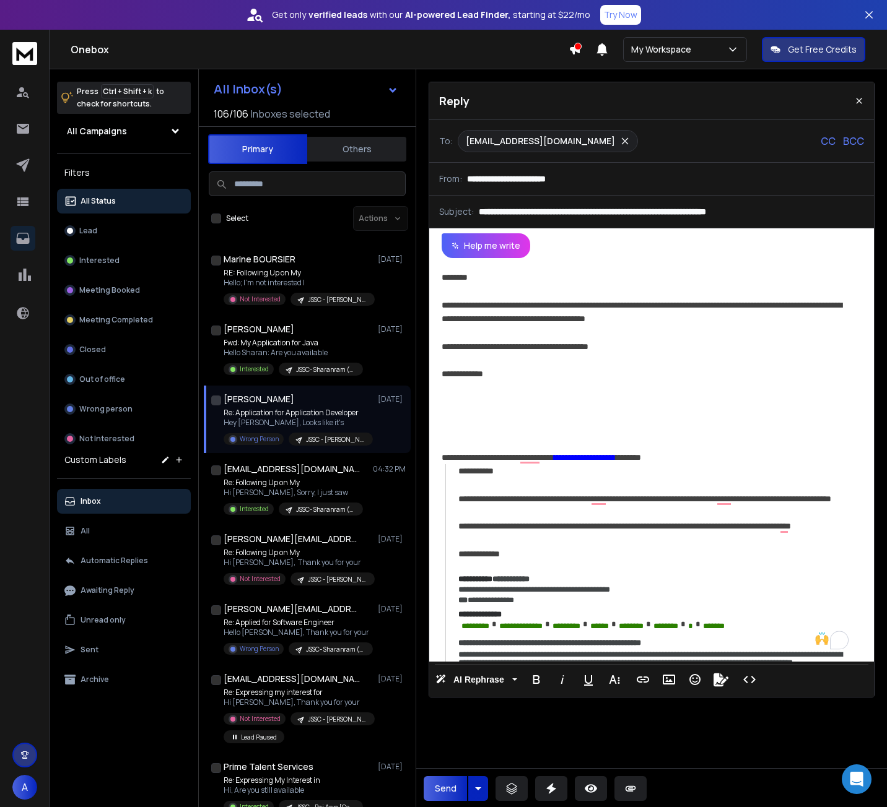
click at [471, 389] on div "To enrich screen reader interactions, please activate Accessibility in Grammarl…" at bounding box center [649, 388] width 417 height 14
click at [445, 787] on button "Send" at bounding box center [444, 788] width 43 height 25
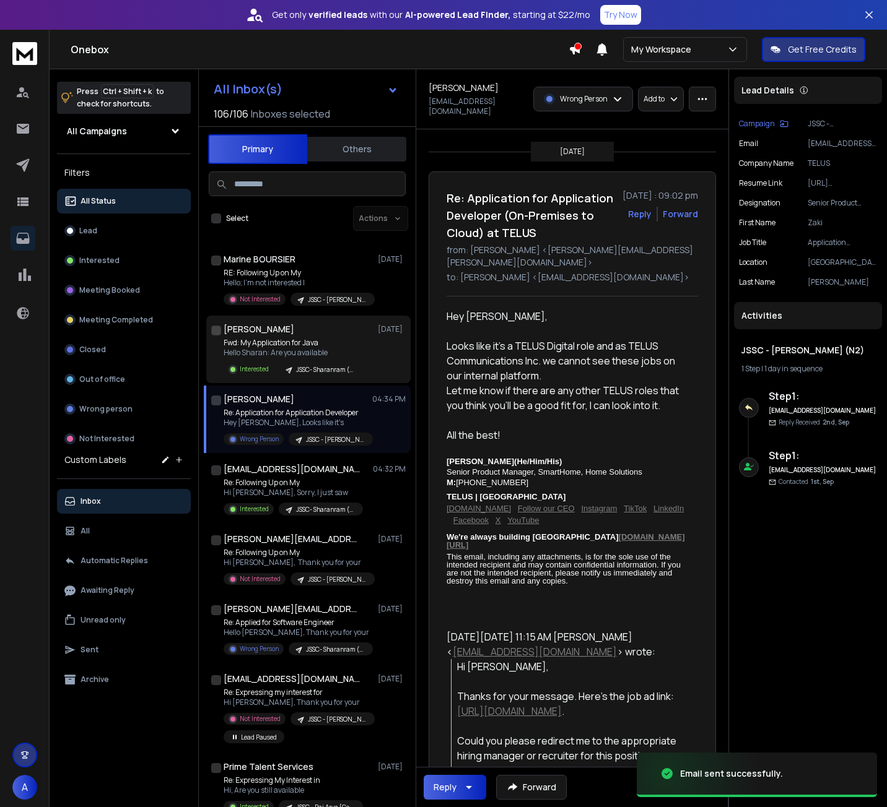
click at [341, 339] on p "Fwd: My Application for Java" at bounding box center [293, 343] width 139 height 10
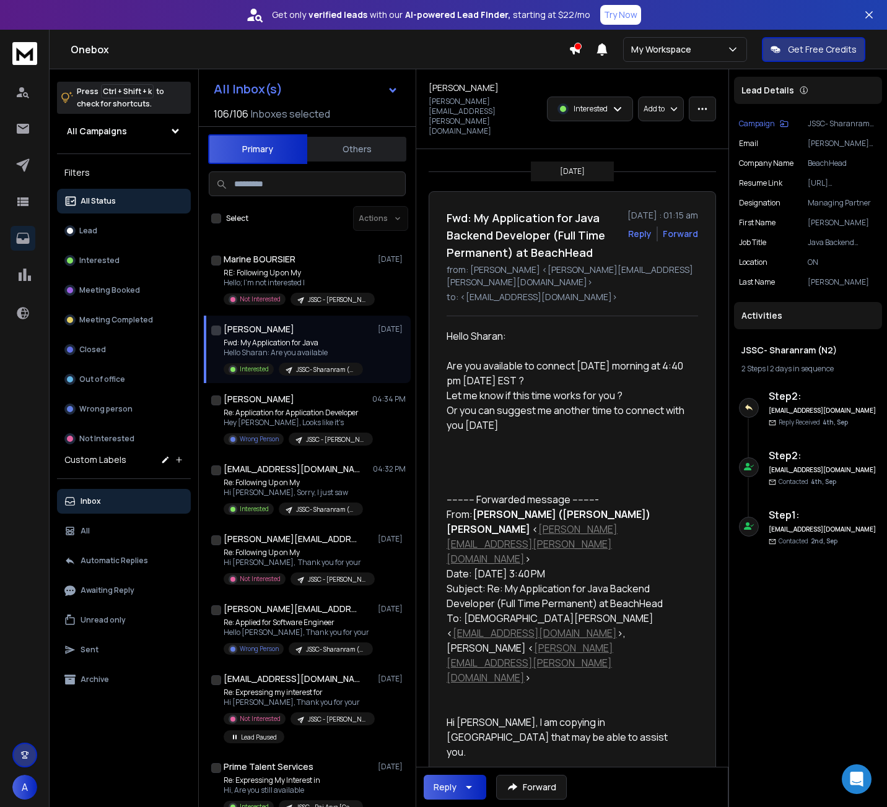
drag, startPoint x: 440, startPoint y: 292, endPoint x: 786, endPoint y: 358, distance: 351.8
copy div "Hello Sharan: Are you available to connect [DATE] morning at 4:40 pm [DATE] EST…"
click at [680, 433] on div at bounding box center [566, 440] width 241 height 15
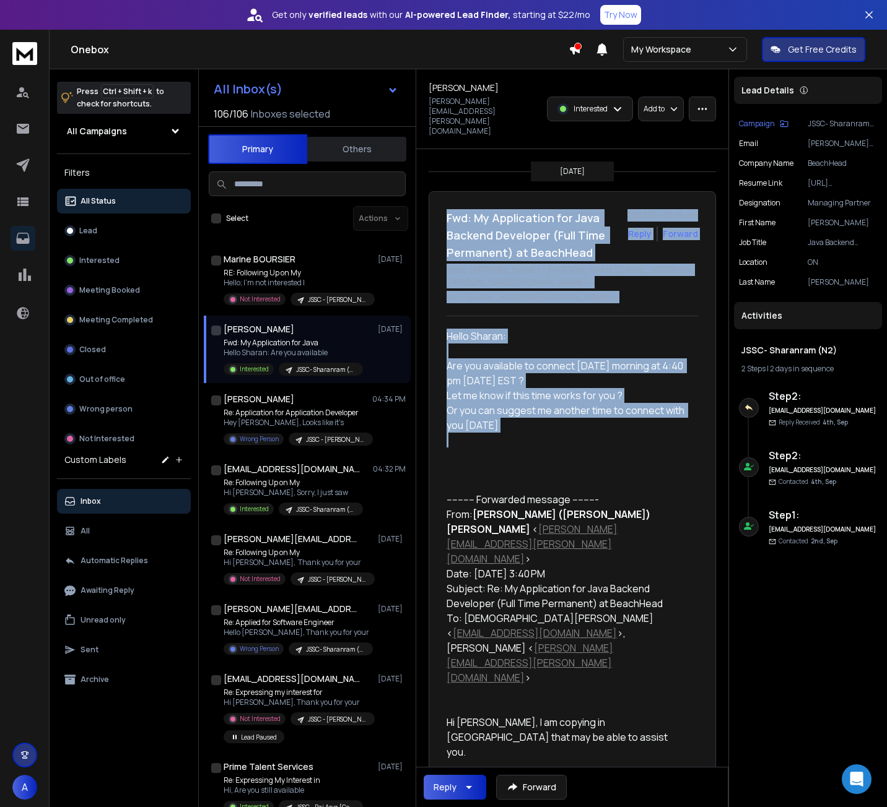
drag, startPoint x: 446, startPoint y: 189, endPoint x: 753, endPoint y: 363, distance: 352.6
copy div "Fwd: My Application for Java Backend Developer (Full Time Permanent) at BeachHe…"
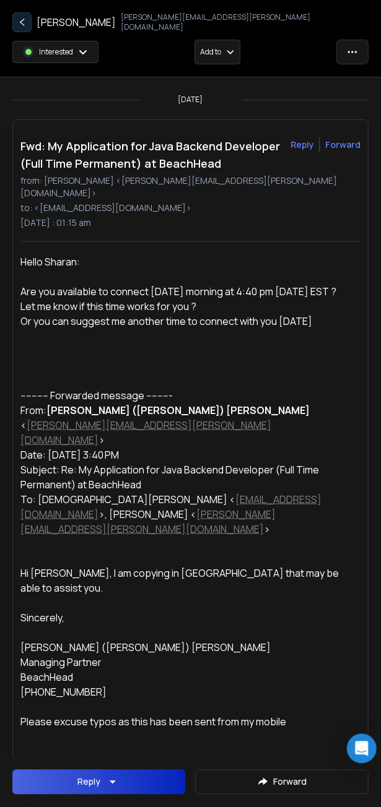
click at [17, 21] on button at bounding box center [21, 22] width 19 height 20
